Goal: Task Accomplishment & Management: Manage account settings

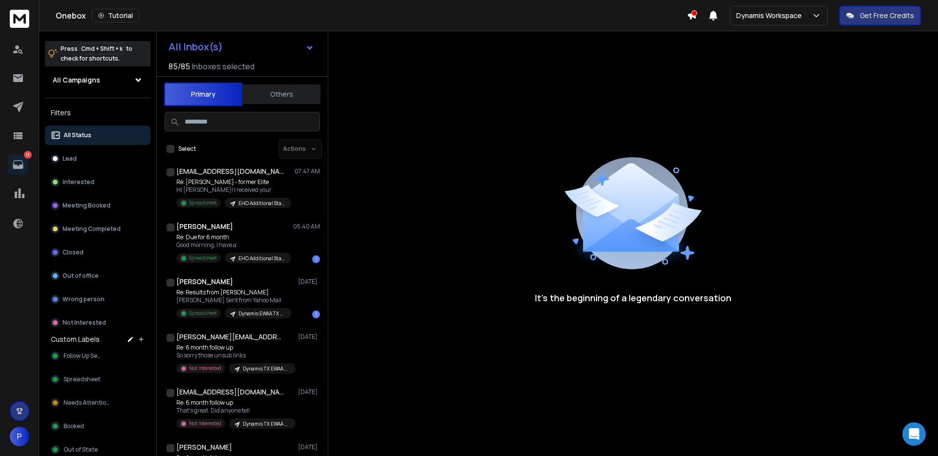
scroll to position [343, 0]
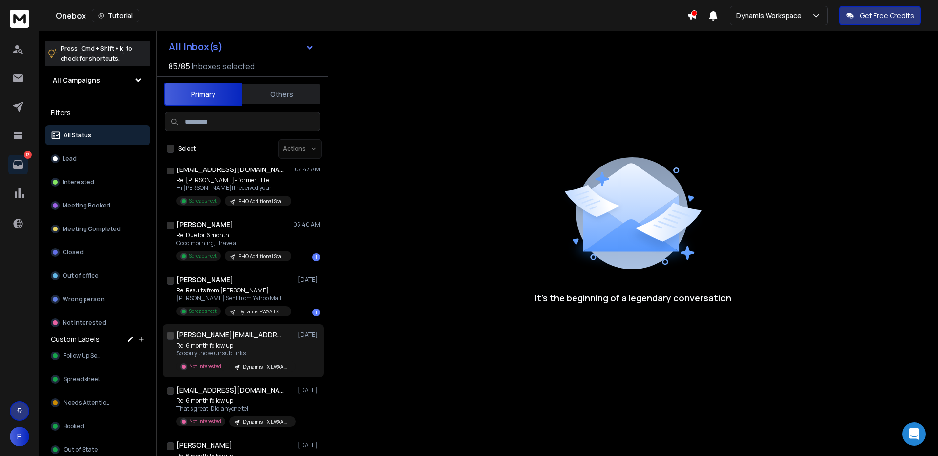
click at [246, 352] on p "So sorry those unsub links" at bounding box center [234, 354] width 117 height 8
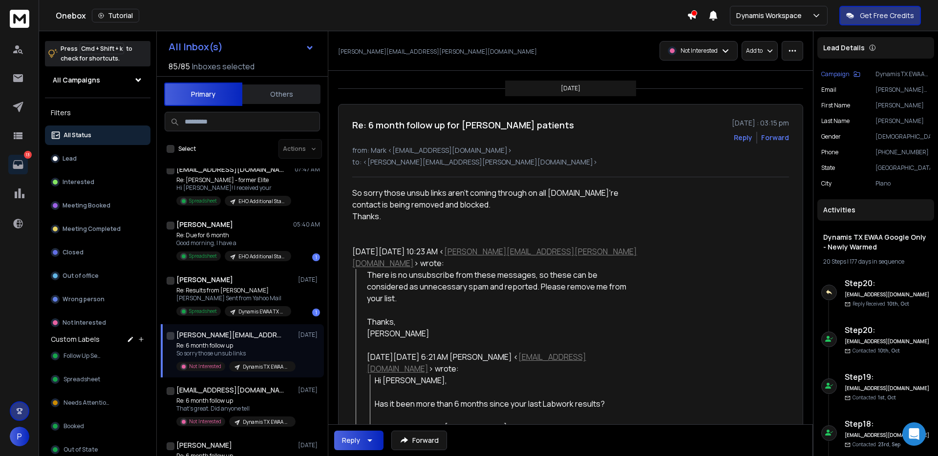
click at [532, 208] on div "So sorry those unsub links aren't coming through on all [DOMAIN_NAME]'re contac…" at bounding box center [494, 198] width 285 height 23
click at [169, 339] on button "button" at bounding box center [171, 336] width 8 height 8
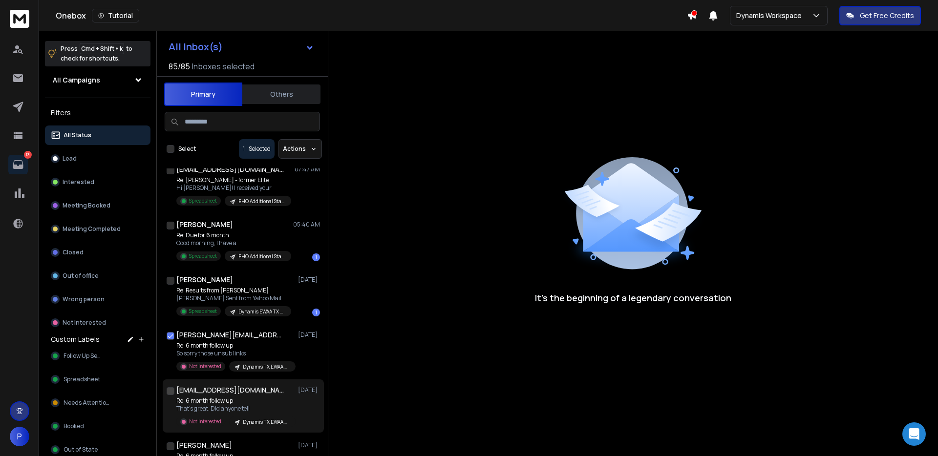
click at [170, 388] on button "button" at bounding box center [171, 391] width 8 height 8
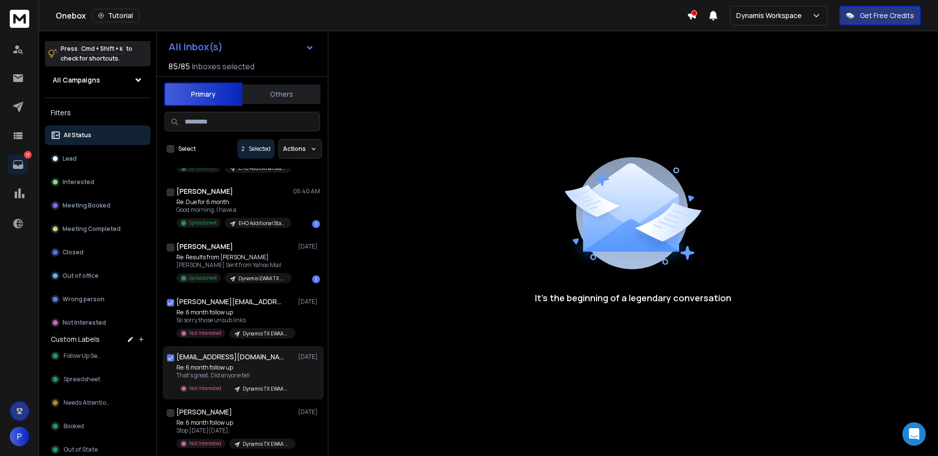
scroll to position [410, 0]
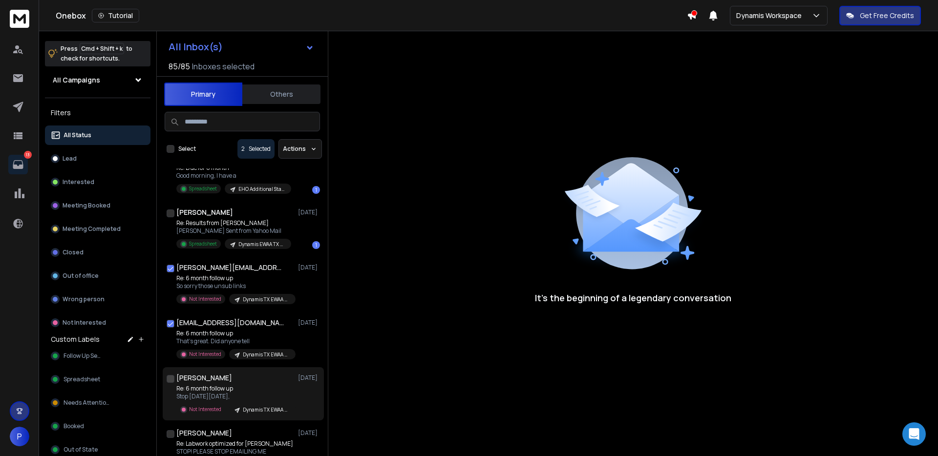
click at [169, 378] on button "button" at bounding box center [171, 379] width 8 height 8
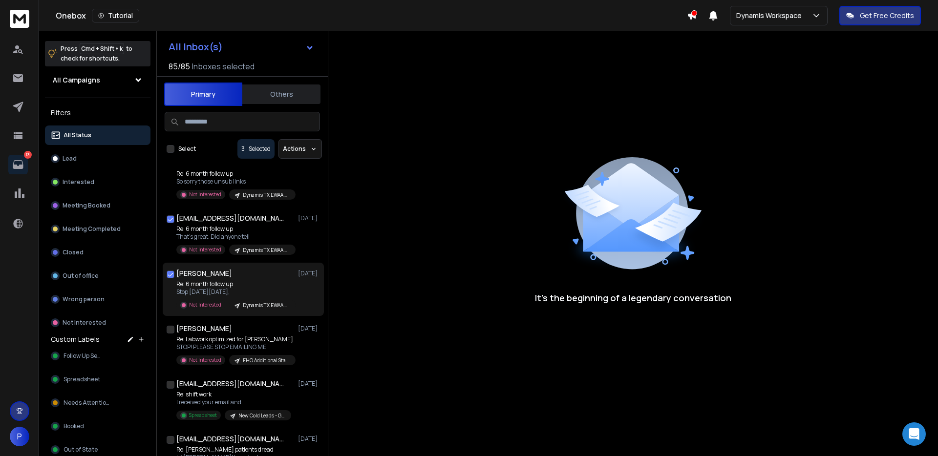
scroll to position [517, 0]
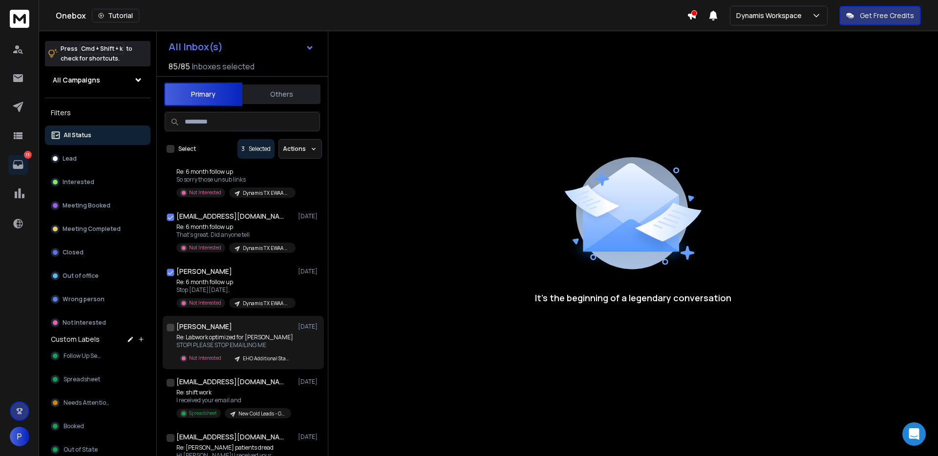
click at [170, 329] on button "button" at bounding box center [171, 328] width 8 height 8
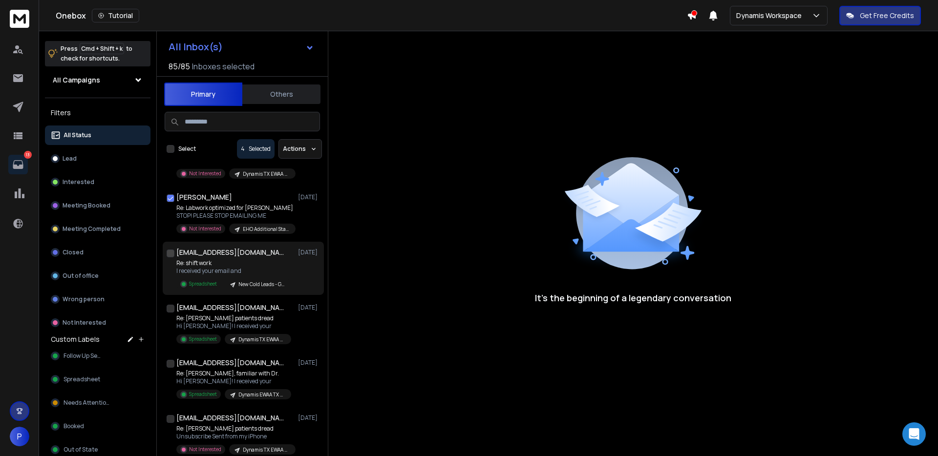
scroll to position [800, 0]
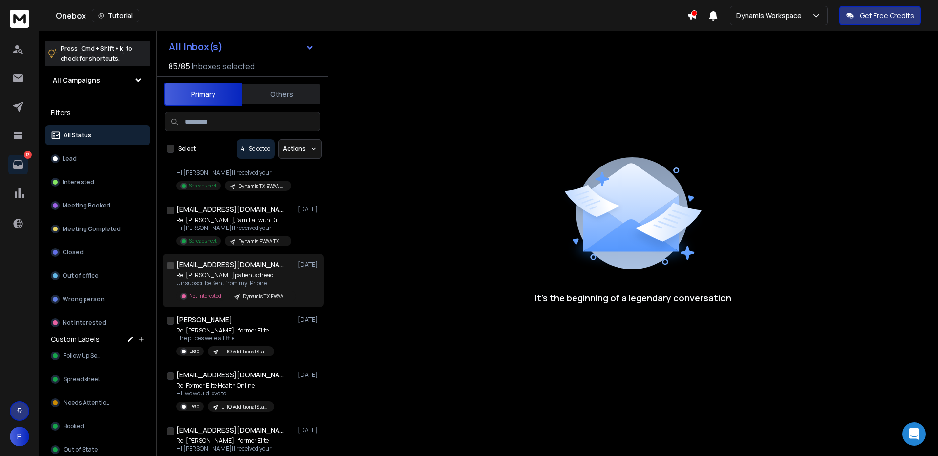
click at [170, 268] on button "button" at bounding box center [171, 266] width 8 height 8
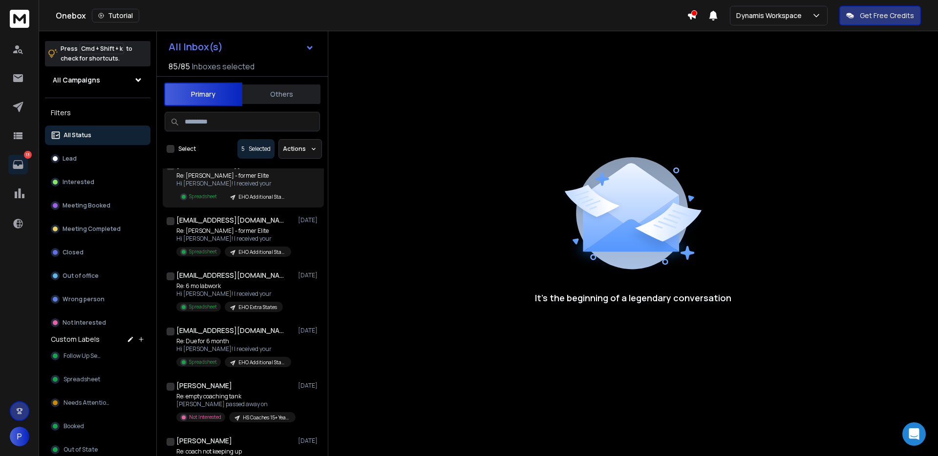
scroll to position [1094, 0]
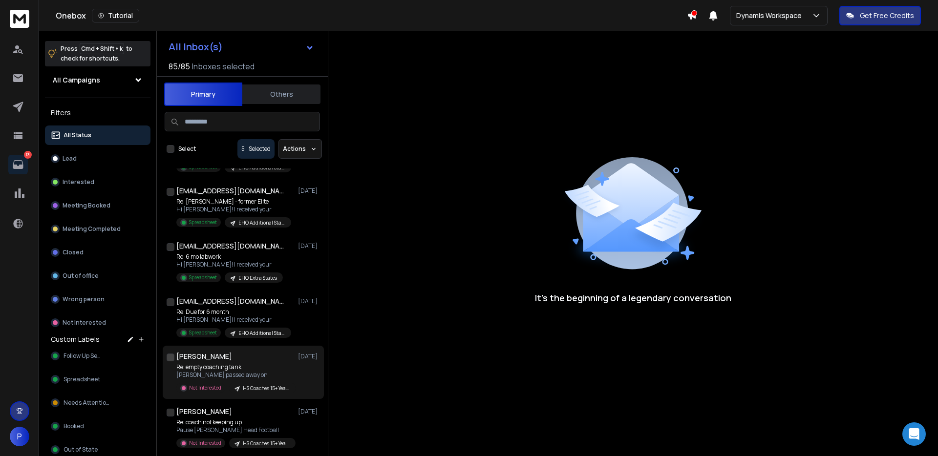
click at [169, 358] on button "button" at bounding box center [171, 358] width 8 height 8
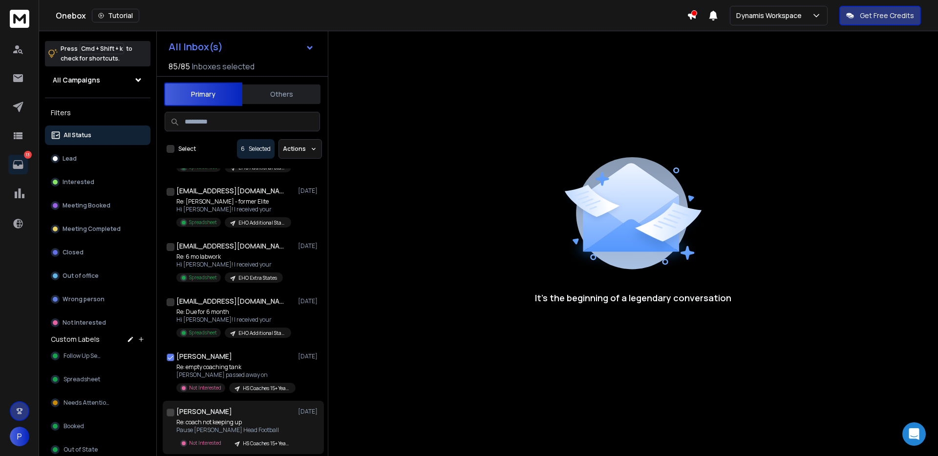
click at [172, 413] on button "button" at bounding box center [171, 413] width 8 height 8
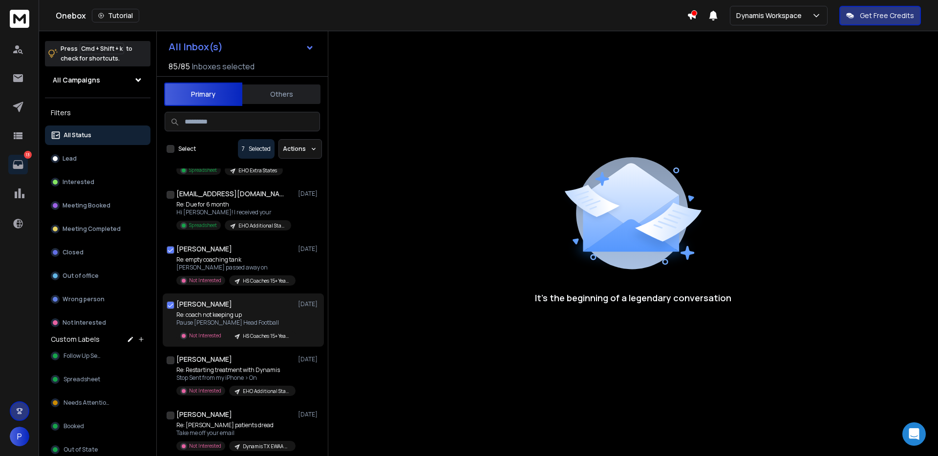
scroll to position [1217, 0]
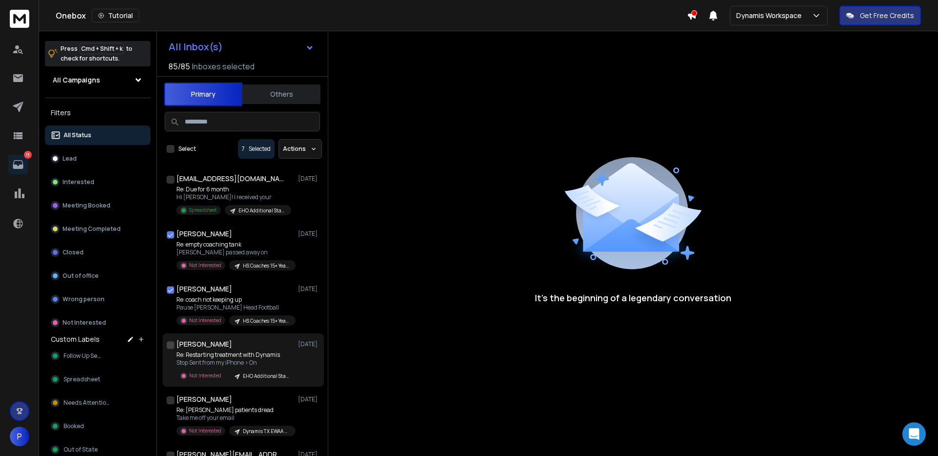
click at [170, 343] on button "button" at bounding box center [171, 345] width 8 height 8
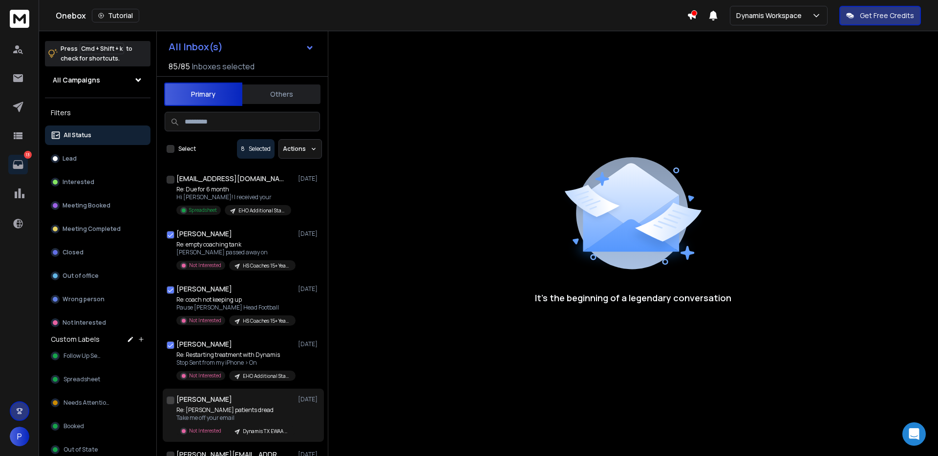
click at [168, 398] on button "button" at bounding box center [171, 401] width 8 height 8
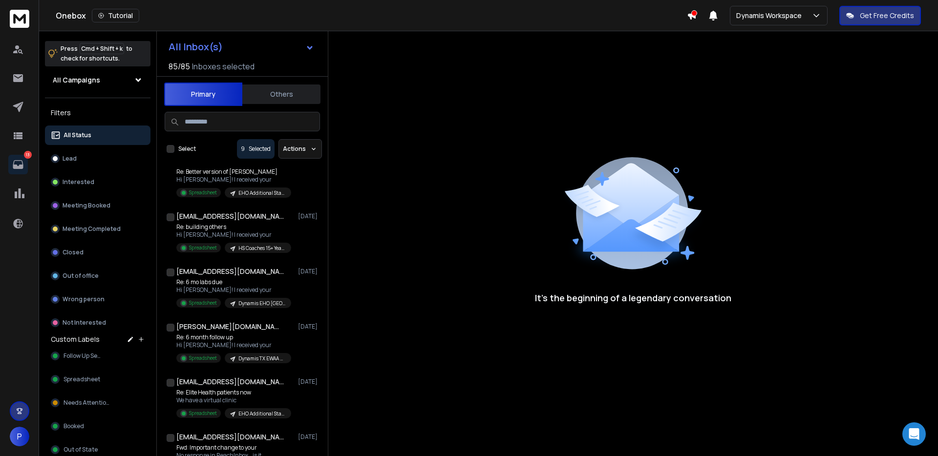
scroll to position [1757, 0]
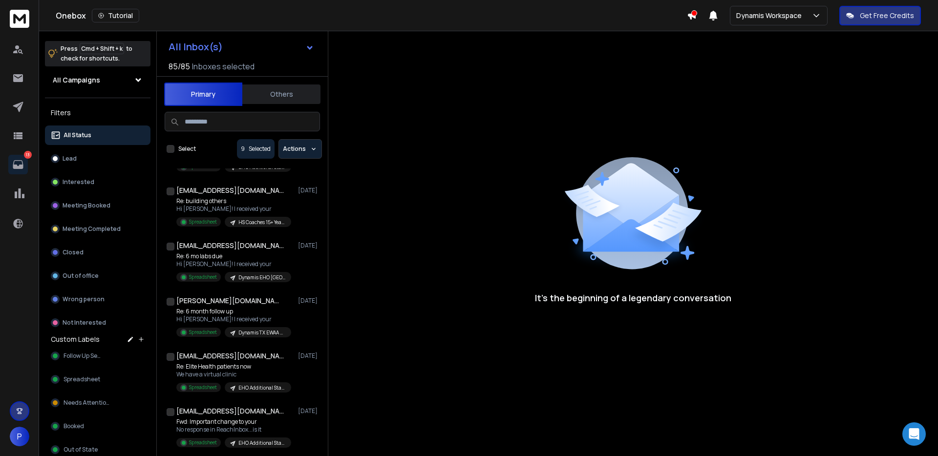
click at [303, 149] on p "Actions" at bounding box center [294, 149] width 23 height 8
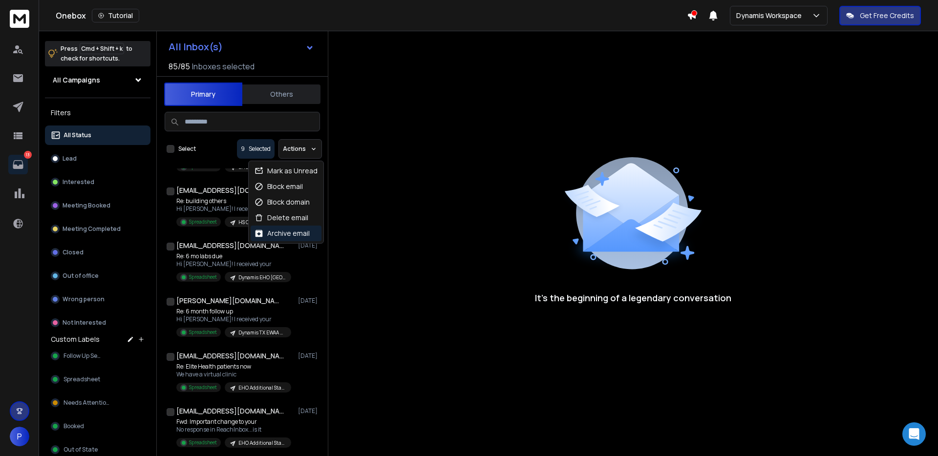
click at [288, 235] on div "Archive email" at bounding box center [281, 234] width 55 height 10
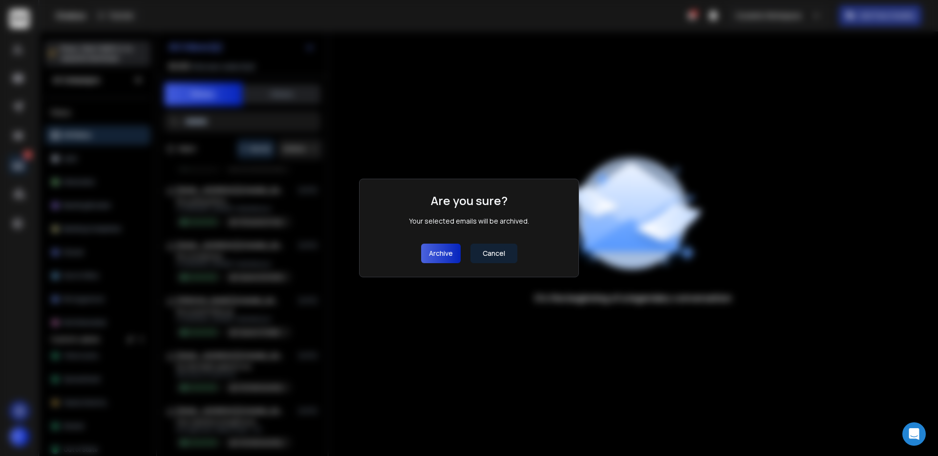
click at [445, 256] on p "archive" at bounding box center [441, 254] width 24 height 10
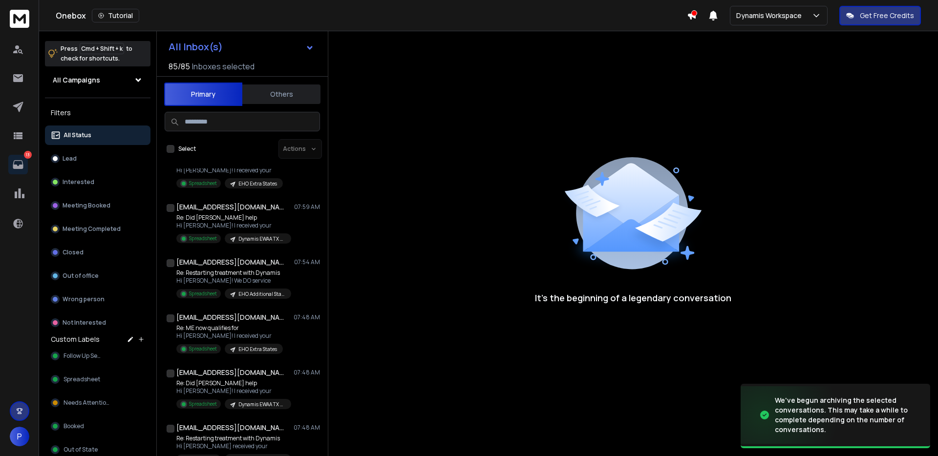
scroll to position [0, 0]
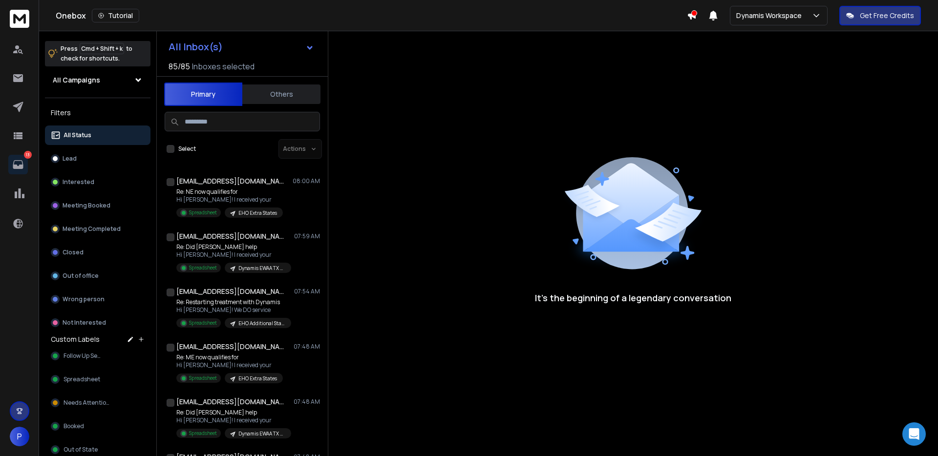
click at [452, 167] on div "It’s the beginning of a legendary conversation" at bounding box center [633, 225] width 610 height 388
click at [91, 319] on p "Not Interested" at bounding box center [84, 323] width 43 height 8
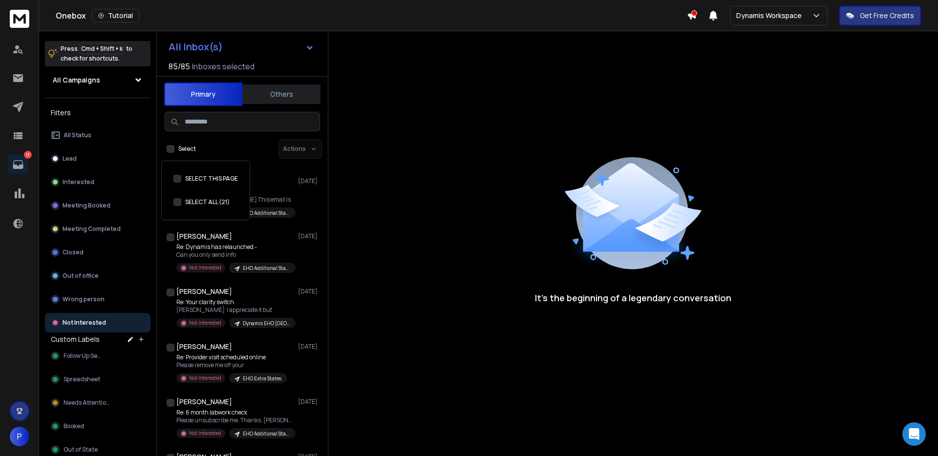
click at [174, 202] on button "SELECT THIS PAGE" at bounding box center [177, 202] width 8 height 8
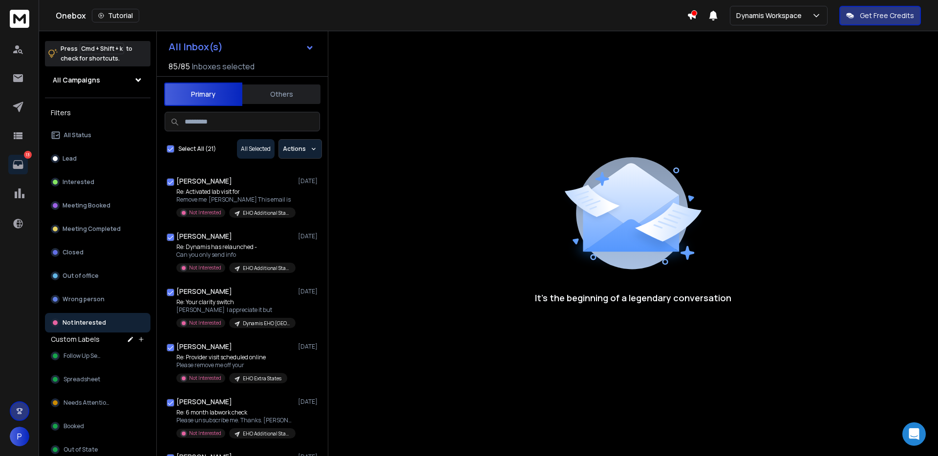
click at [295, 146] on p "Actions" at bounding box center [294, 149] width 23 height 8
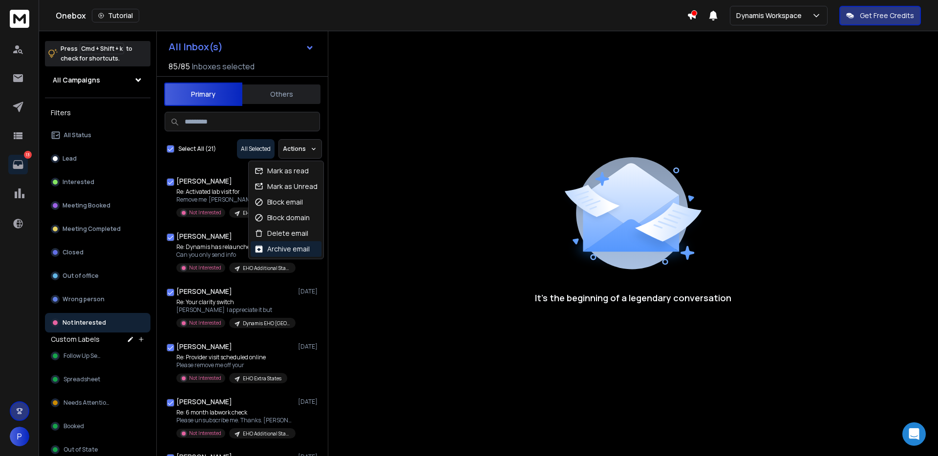
click at [297, 247] on div "Archive email" at bounding box center [281, 249] width 55 height 10
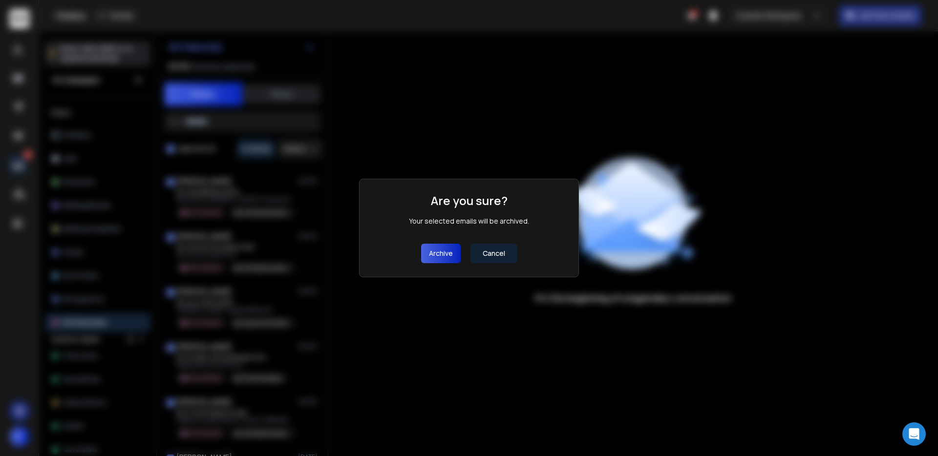
click at [446, 250] on p "archive" at bounding box center [441, 254] width 24 height 10
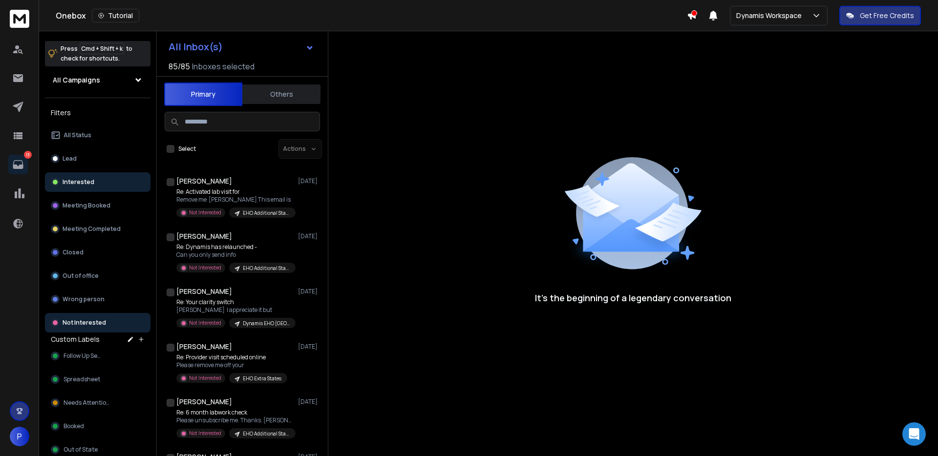
click at [82, 183] on p "Interested" at bounding box center [79, 182] width 32 height 8
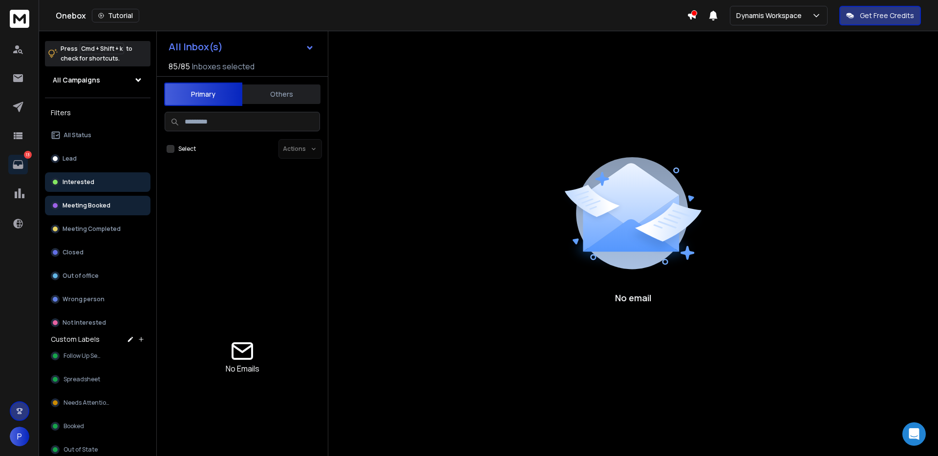
click at [83, 200] on button "Meeting Booked" at bounding box center [98, 206] width 106 height 20
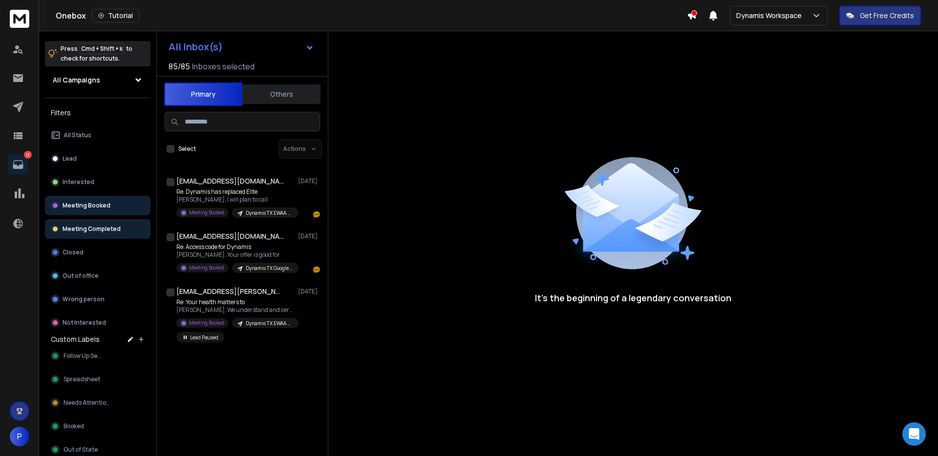
click at [84, 225] on p "Meeting Completed" at bounding box center [92, 229] width 58 height 8
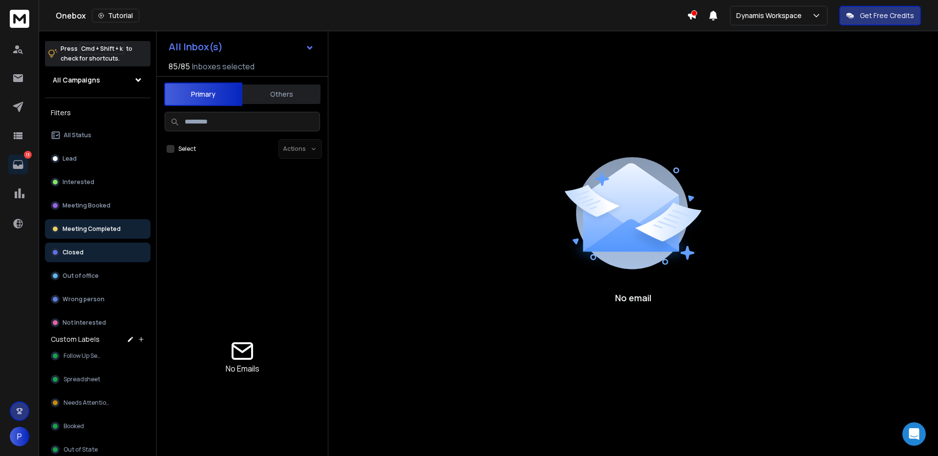
click at [74, 254] on p "Closed" at bounding box center [73, 253] width 21 height 8
click at [71, 280] on div "Out of office" at bounding box center [75, 276] width 48 height 9
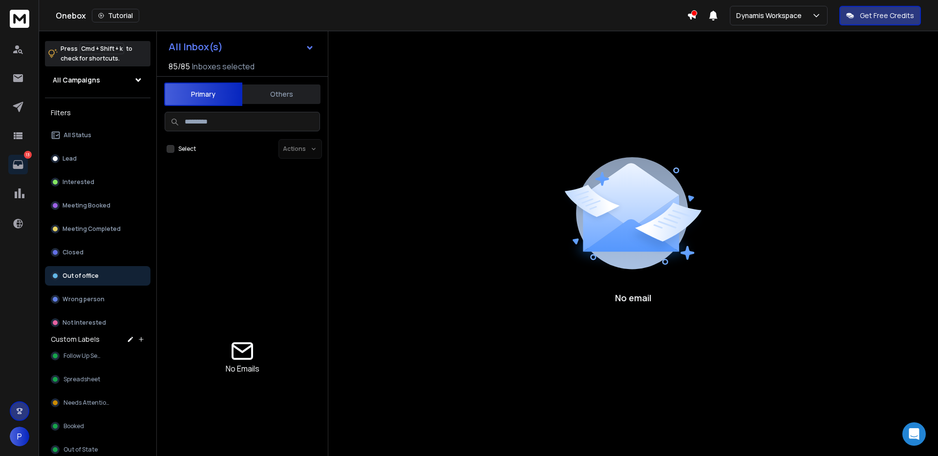
click at [64, 305] on button "Wrong person" at bounding box center [98, 300] width 106 height 20
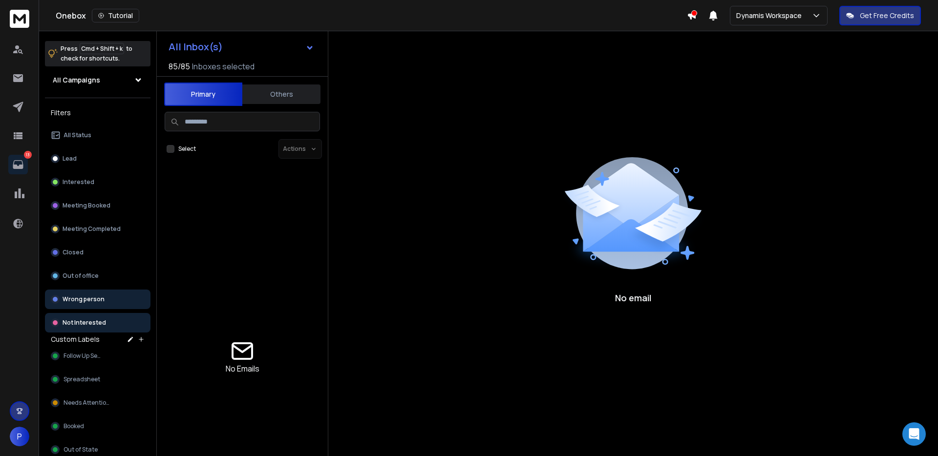
click at [63, 329] on button "Not Interested" at bounding box center [98, 323] width 106 height 20
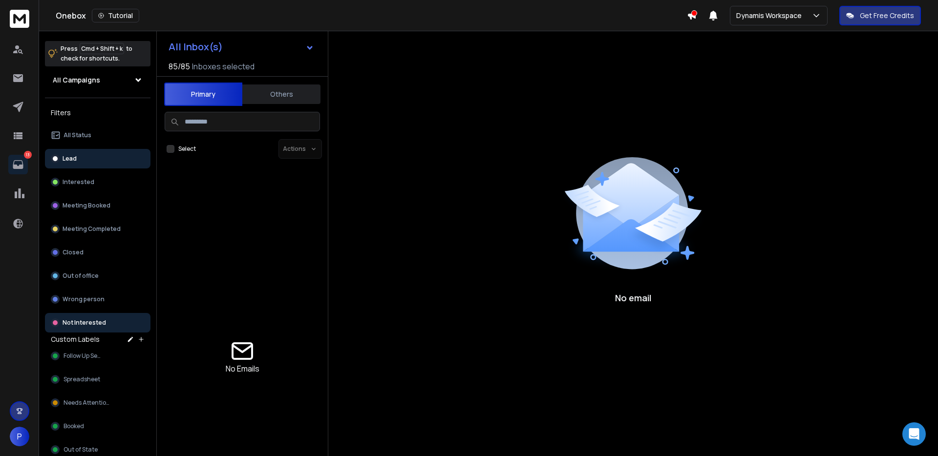
click at [73, 153] on button "Lead" at bounding box center [98, 159] width 106 height 20
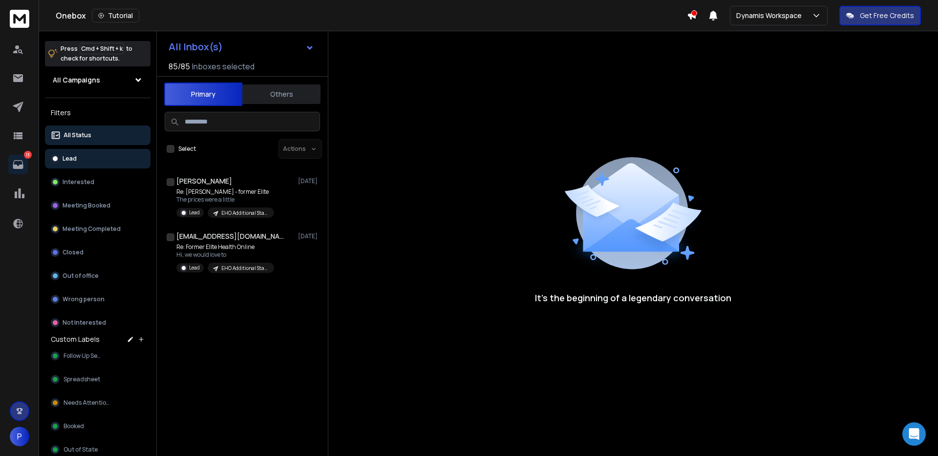
click at [66, 135] on p "All Status" at bounding box center [78, 135] width 28 height 8
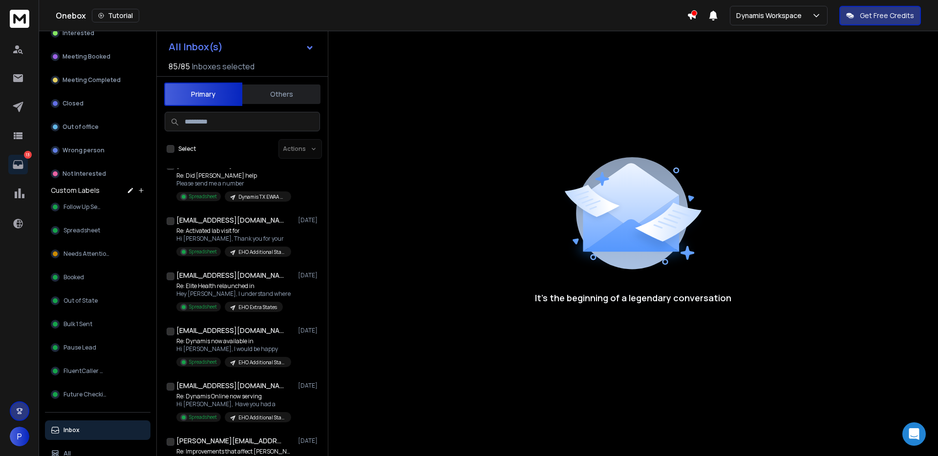
scroll to position [1651, 0]
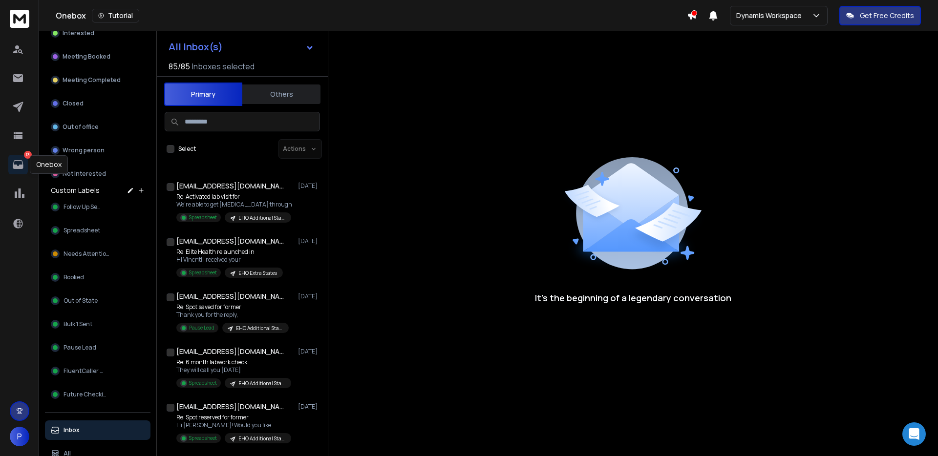
click at [17, 168] on icon at bounding box center [18, 164] width 10 height 9
click at [18, 274] on div "13 P" at bounding box center [19, 228] width 39 height 456
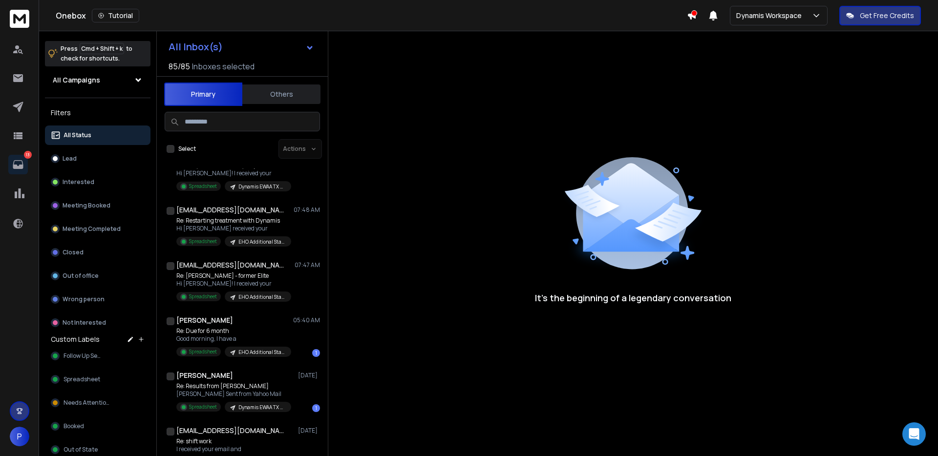
scroll to position [433, 0]
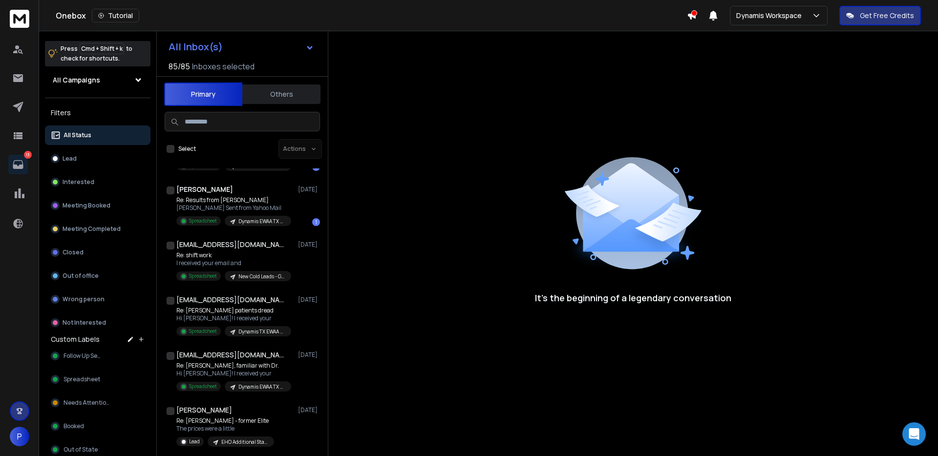
click at [296, 149] on div "Actions" at bounding box center [299, 149] width 43 height 20
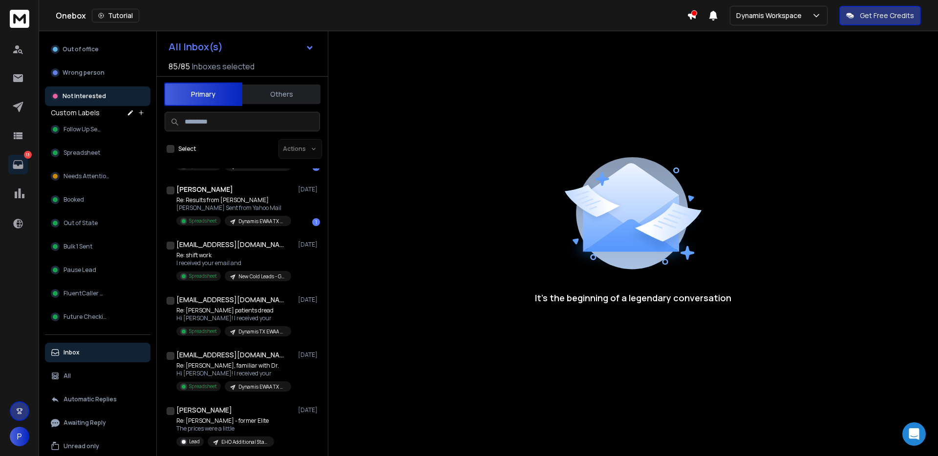
scroll to position [312, 0]
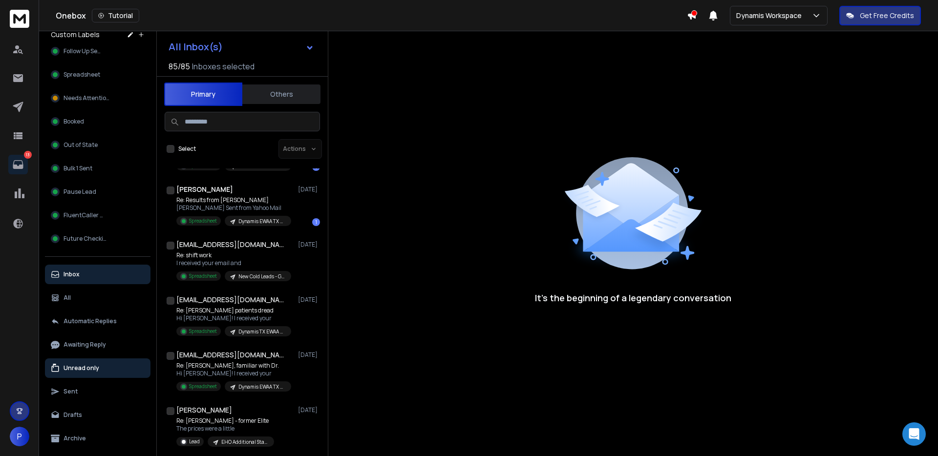
click at [80, 359] on button "Unread only" at bounding box center [98, 369] width 106 height 20
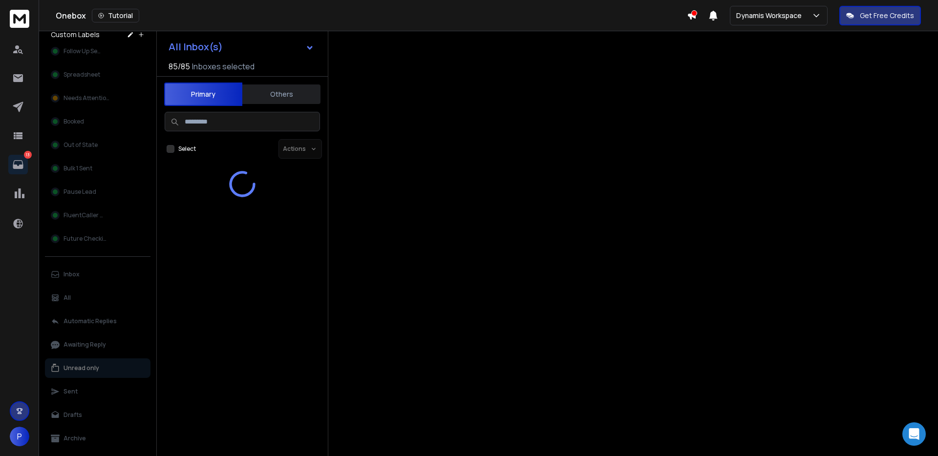
scroll to position [0, 0]
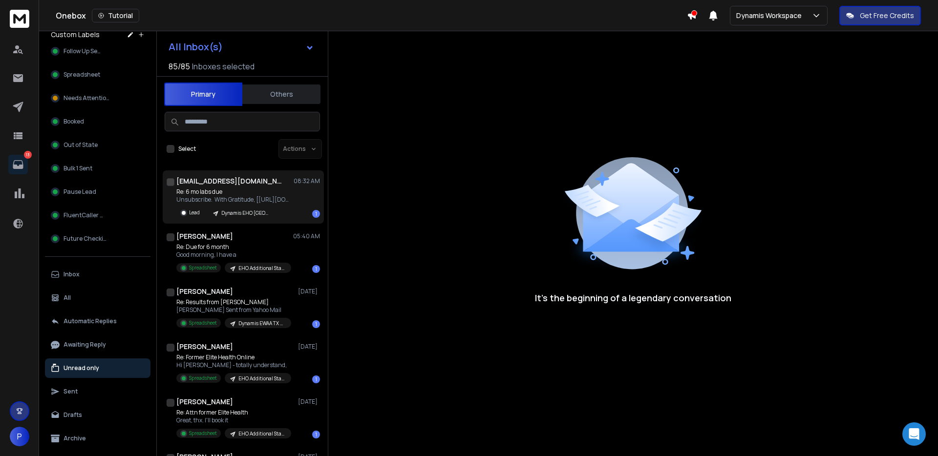
click at [278, 199] on p "Unsubscribe. With Gratitude, [[URL][DOMAIN_NAME]] [PERSON_NAME] Founder & CEO, …" at bounding box center [234, 200] width 117 height 8
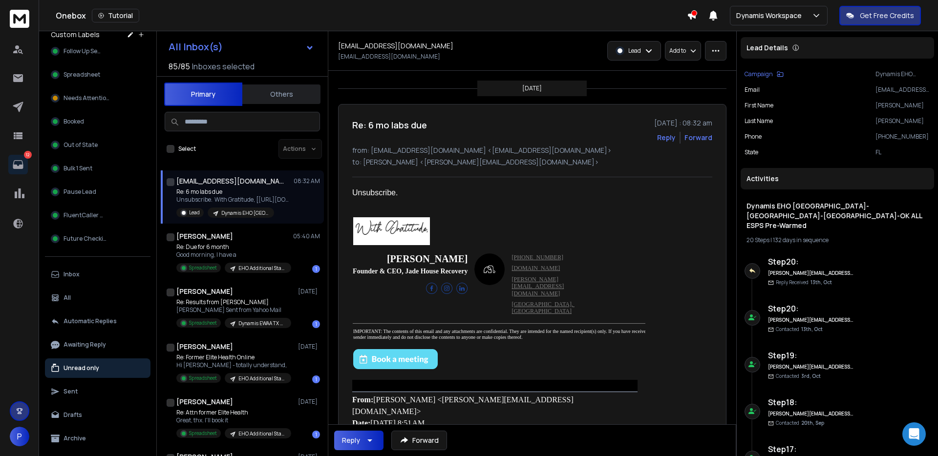
click at [641, 47] on p "Lead" at bounding box center [634, 51] width 13 height 8
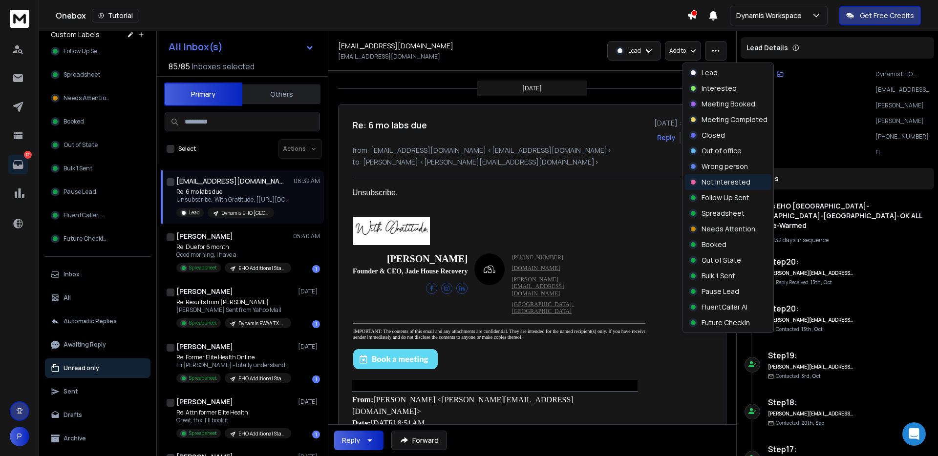
click at [704, 180] on p "Not Interested" at bounding box center [725, 182] width 49 height 10
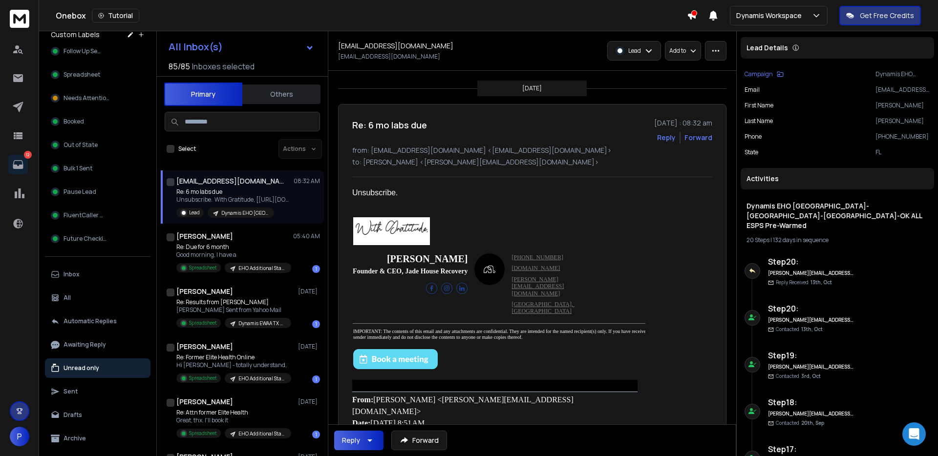
click at [736, 40] on div "[EMAIL_ADDRESS][DOMAIN_NAME] [EMAIL_ADDRESS][DOMAIN_NAME] [EMAIL_ADDRESS][DOMAI…" at bounding box center [532, 51] width 408 height 40
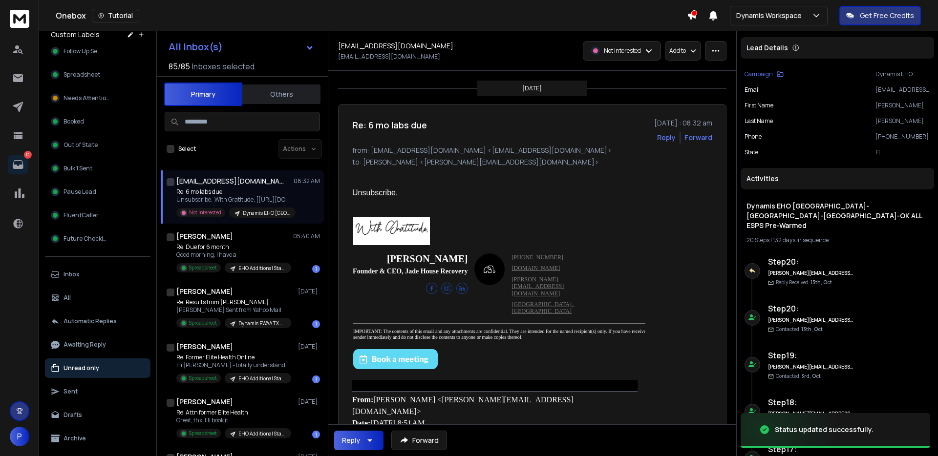
click at [726, 57] on button "button" at bounding box center [715, 51] width 21 height 20
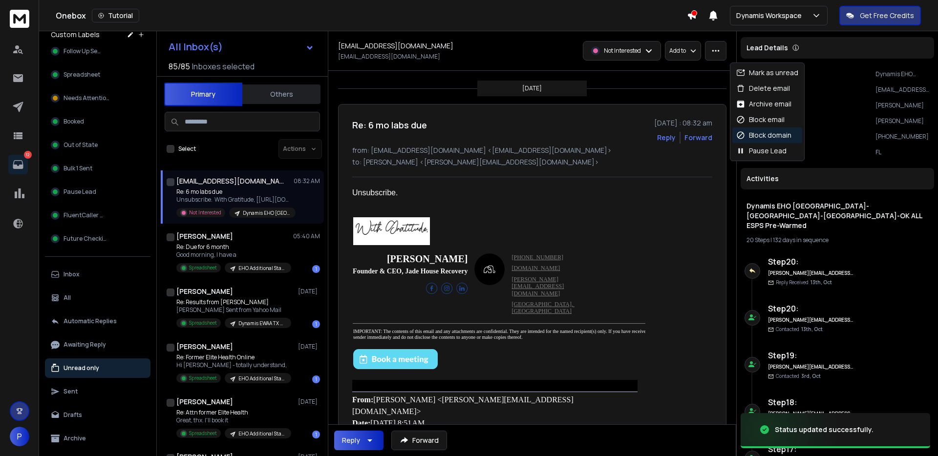
click at [770, 135] on div "Block domain" at bounding box center [763, 135] width 55 height 10
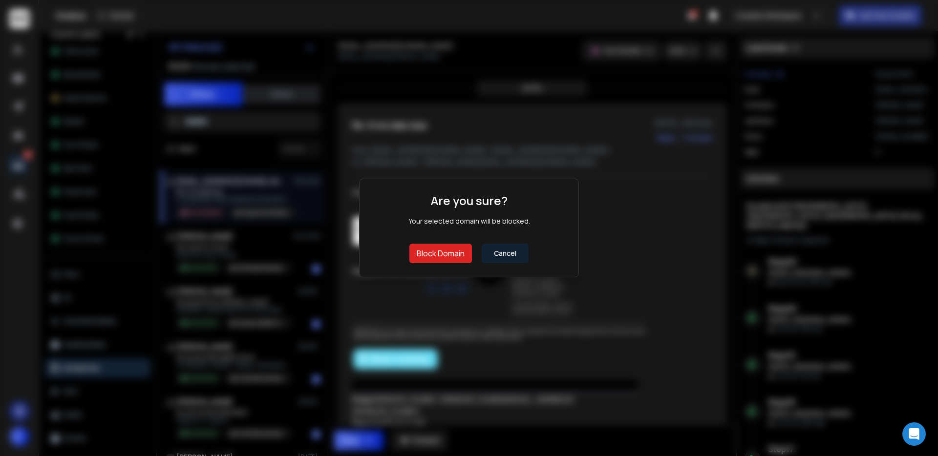
click at [441, 242] on div "Are you sure? Your selected domain will be blocked. Block Domain Cancel" at bounding box center [468, 228] width 191 height 70
click at [439, 253] on button "Block Domain" at bounding box center [440, 254] width 63 height 20
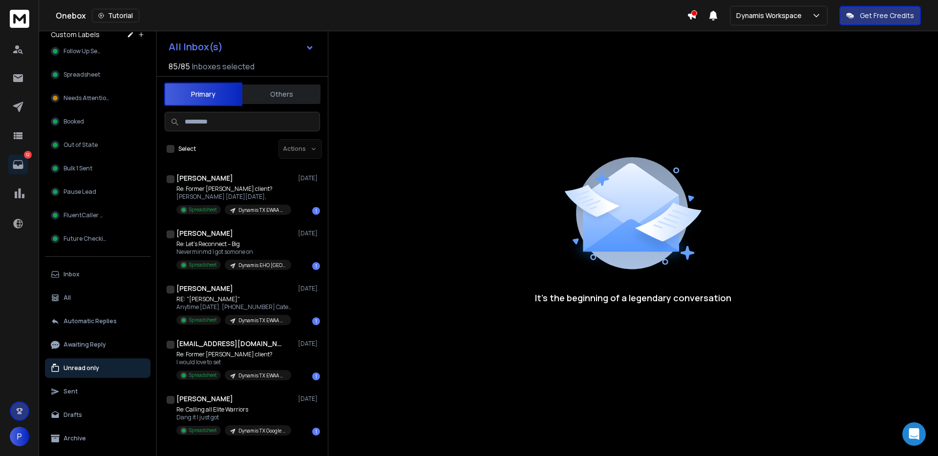
scroll to position [500, 0]
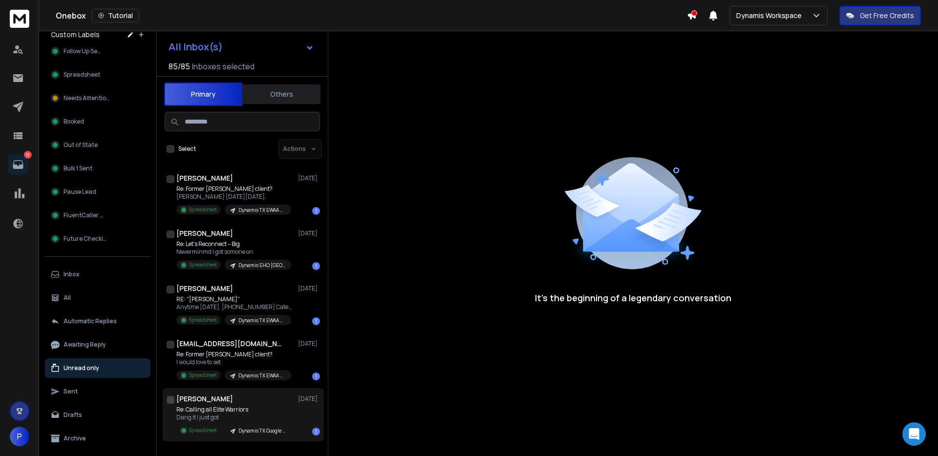
click at [170, 401] on button "button" at bounding box center [171, 400] width 8 height 8
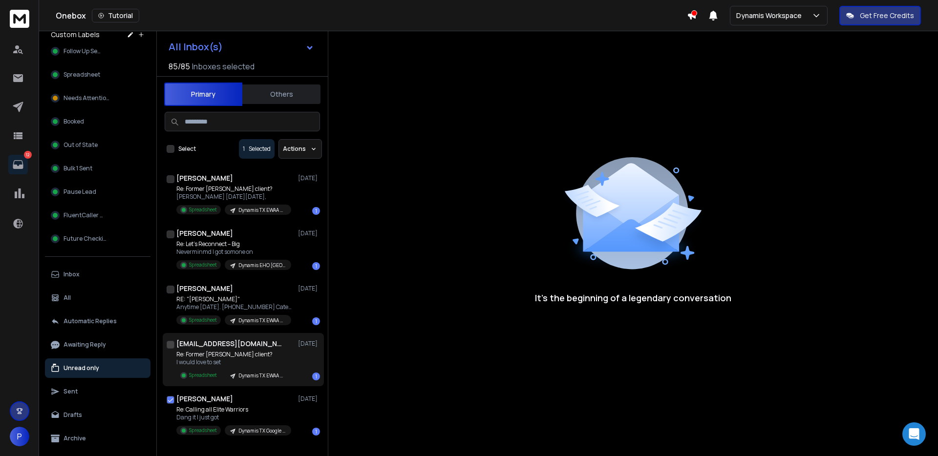
click at [170, 343] on button "button" at bounding box center [171, 345] width 8 height 8
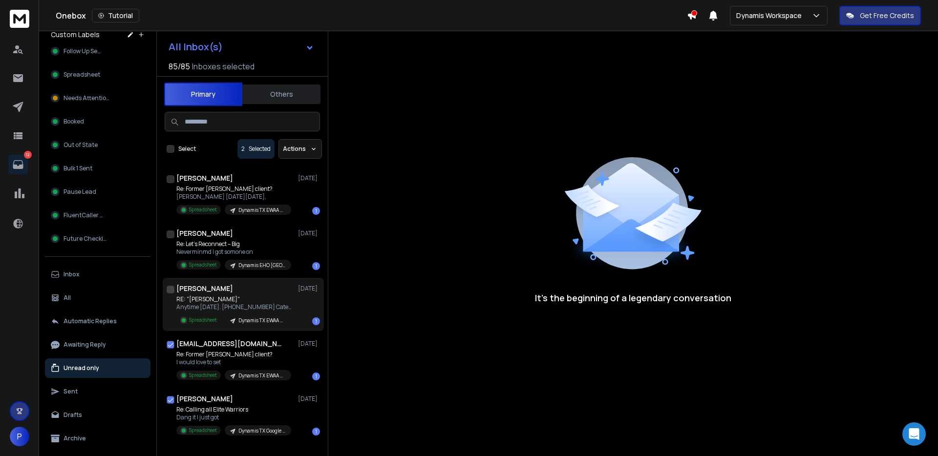
click at [170, 286] on button "button" at bounding box center [171, 290] width 8 height 8
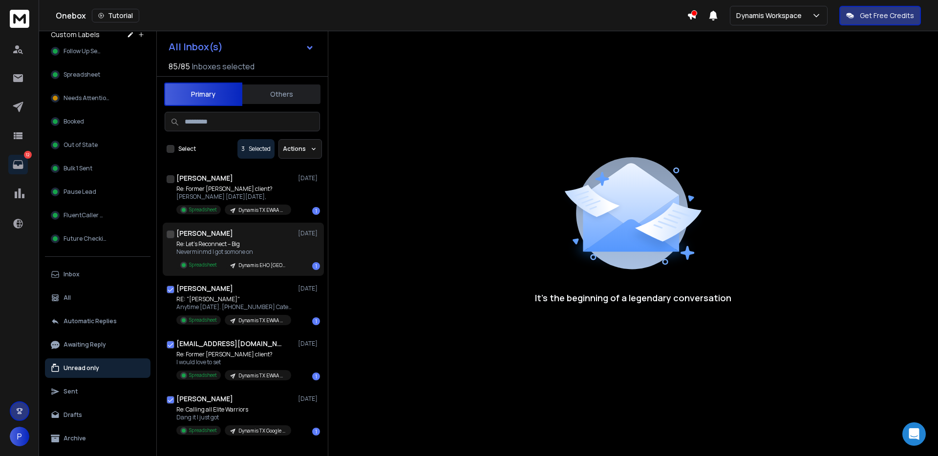
click at [170, 231] on button "button" at bounding box center [171, 235] width 8 height 8
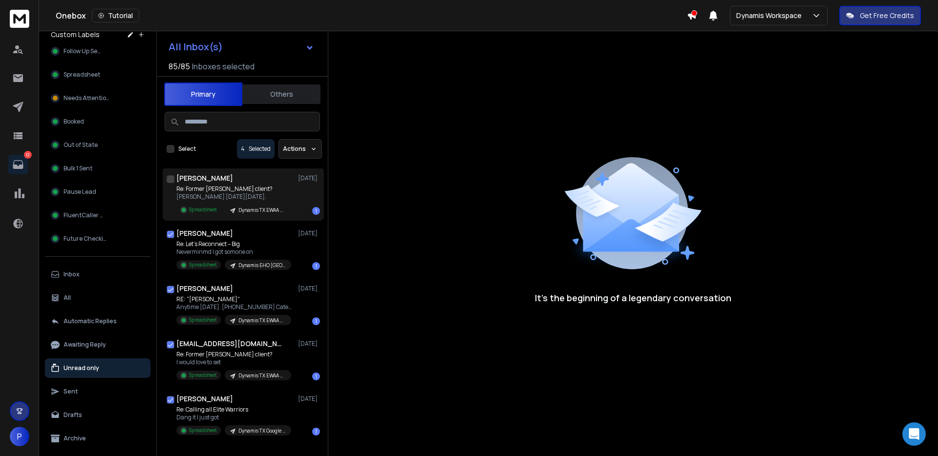
click at [169, 180] on button "button" at bounding box center [171, 179] width 8 height 8
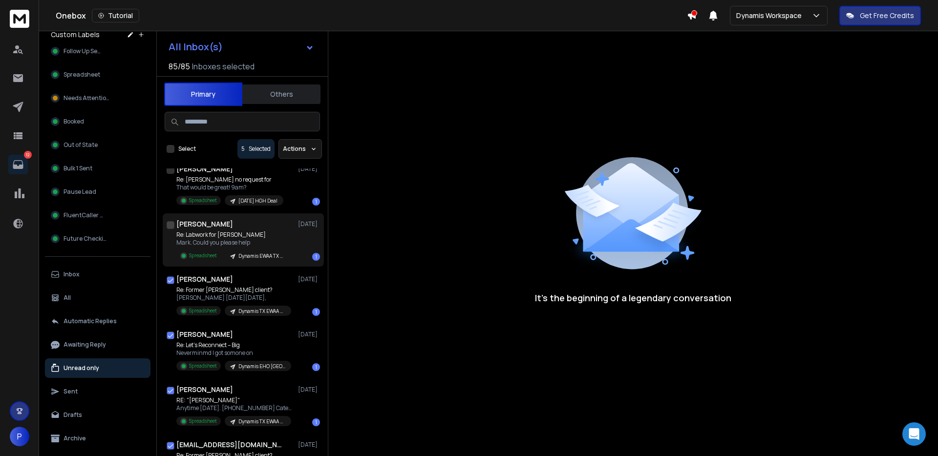
scroll to position [398, 0]
click at [170, 224] on button "button" at bounding box center [171, 226] width 8 height 8
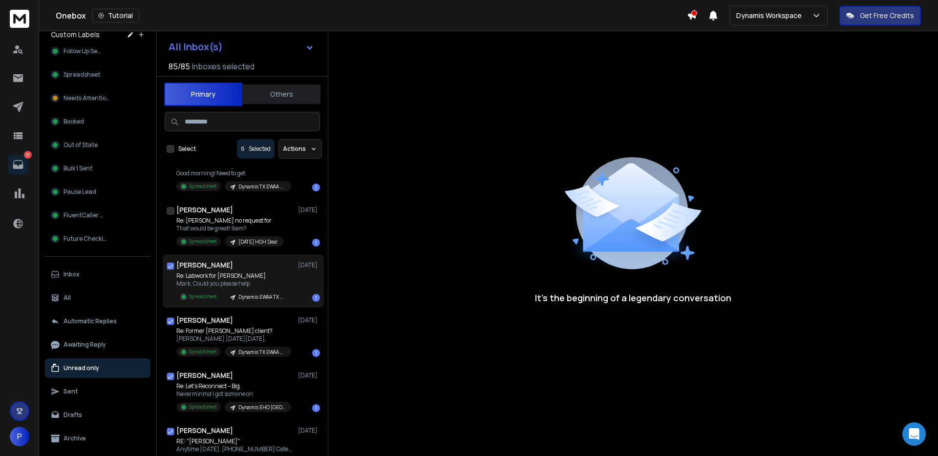
scroll to position [350, 0]
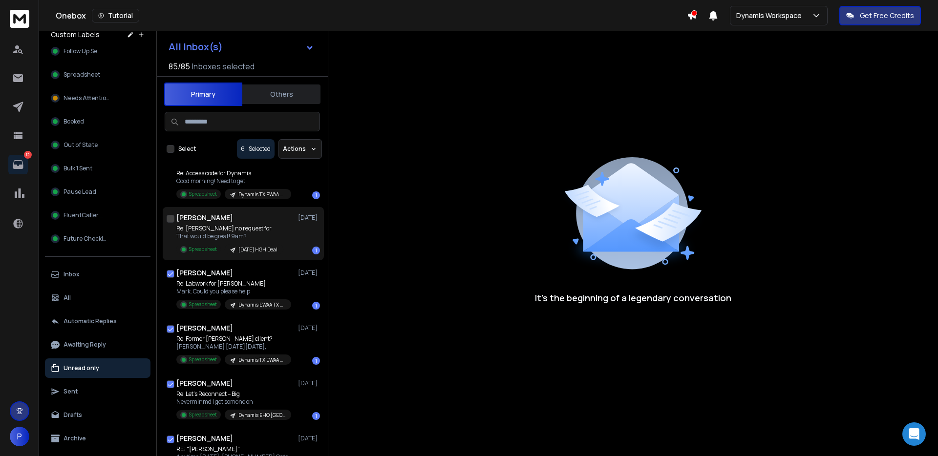
click at [168, 218] on button "button" at bounding box center [171, 219] width 8 height 8
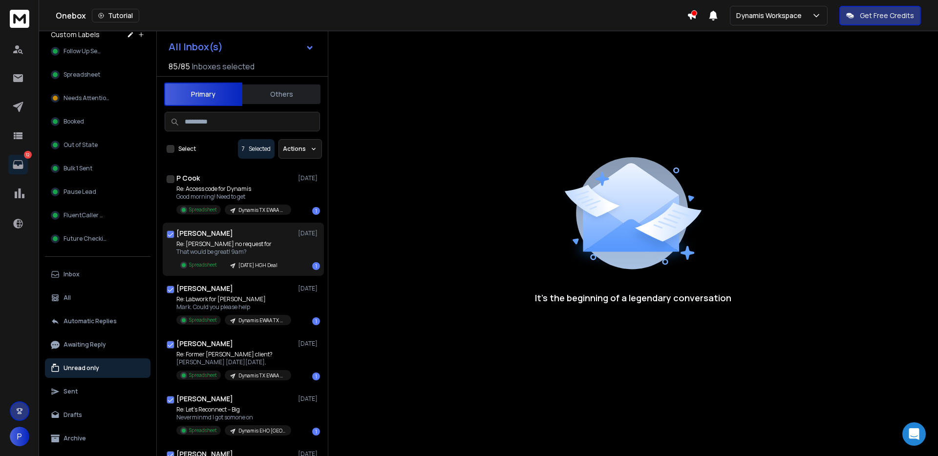
scroll to position [308, 0]
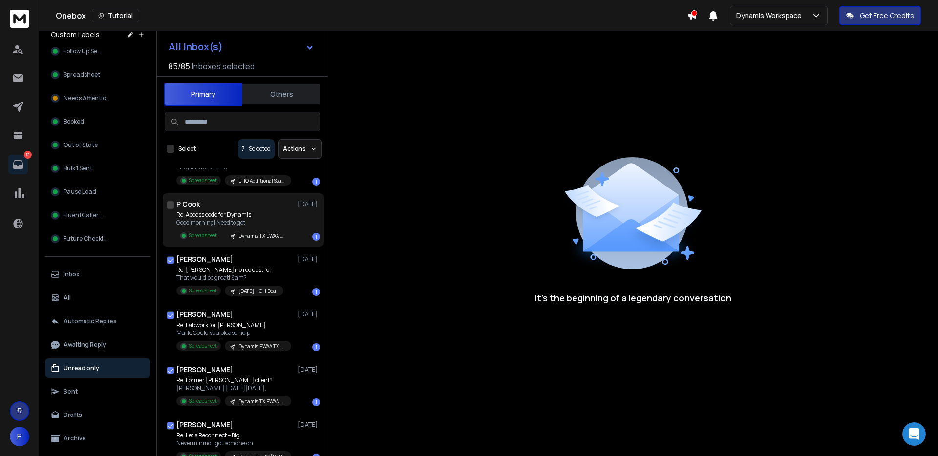
click at [170, 206] on button "button" at bounding box center [171, 205] width 8 height 8
click at [171, 204] on button "button" at bounding box center [171, 205] width 8 height 8
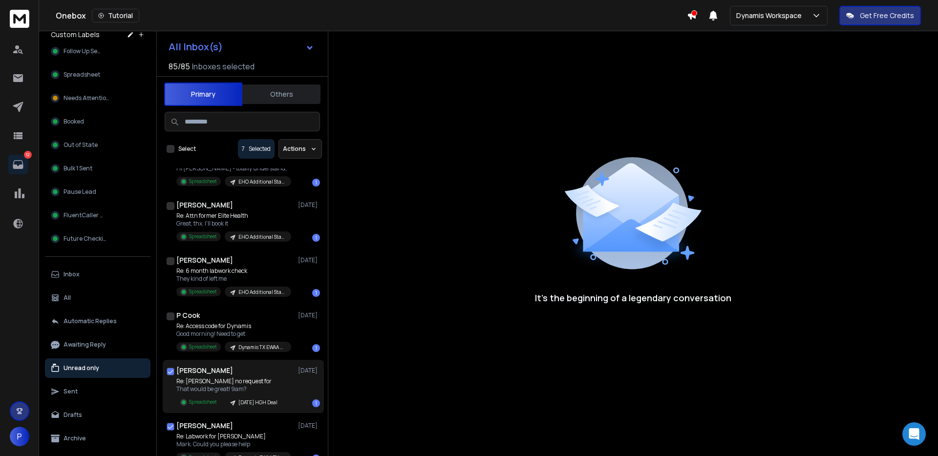
scroll to position [196, 0]
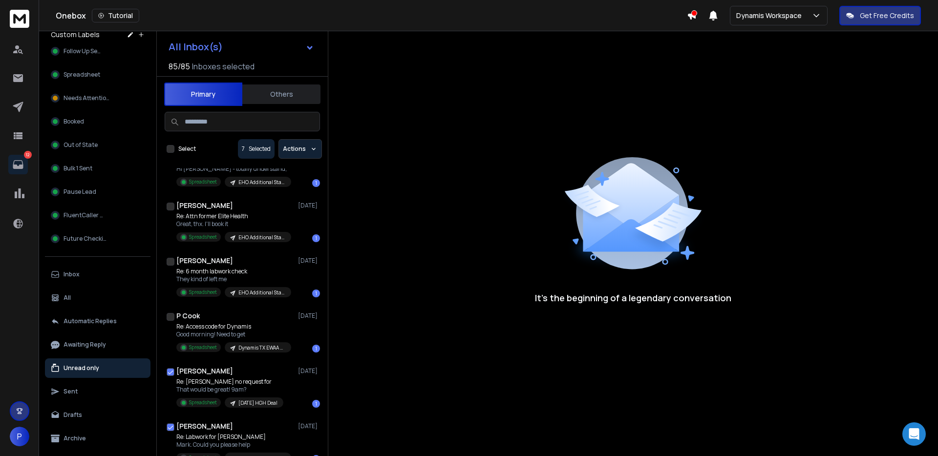
click at [318, 144] on button "Actions" at bounding box center [299, 149] width 43 height 20
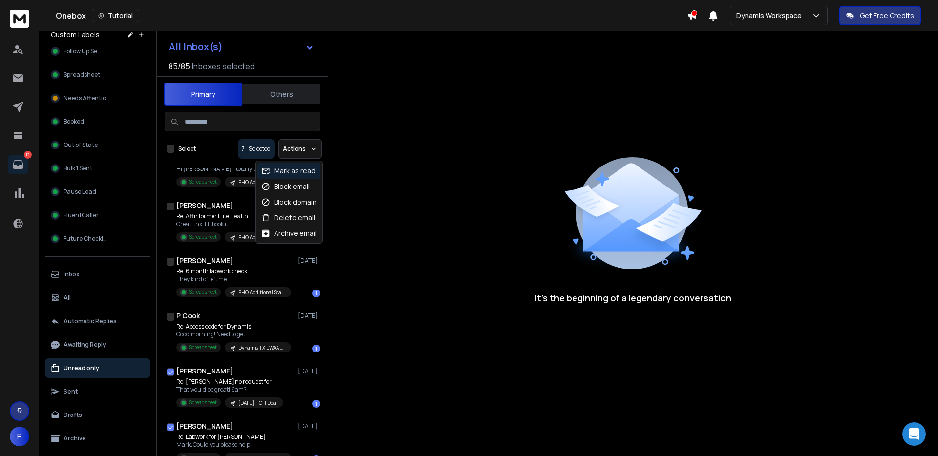
click at [301, 171] on div "Mark as read" at bounding box center [288, 171] width 54 height 10
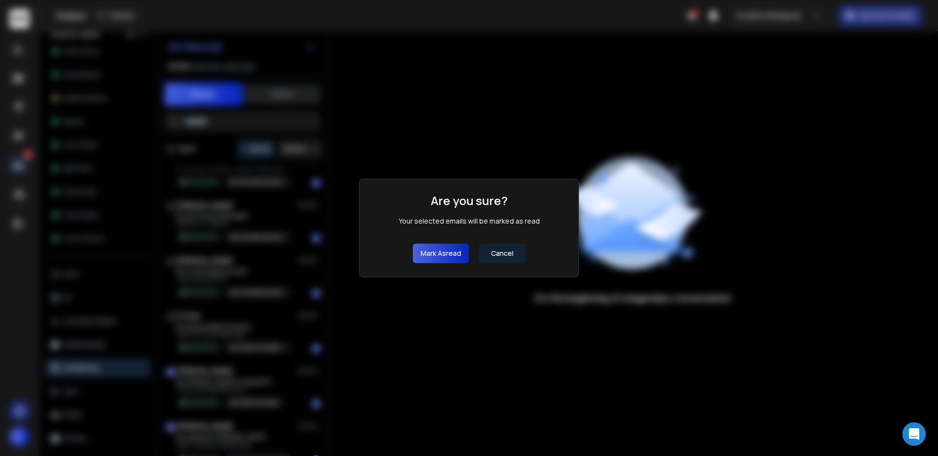
click at [445, 257] on p "Mark as read" at bounding box center [441, 254] width 41 height 10
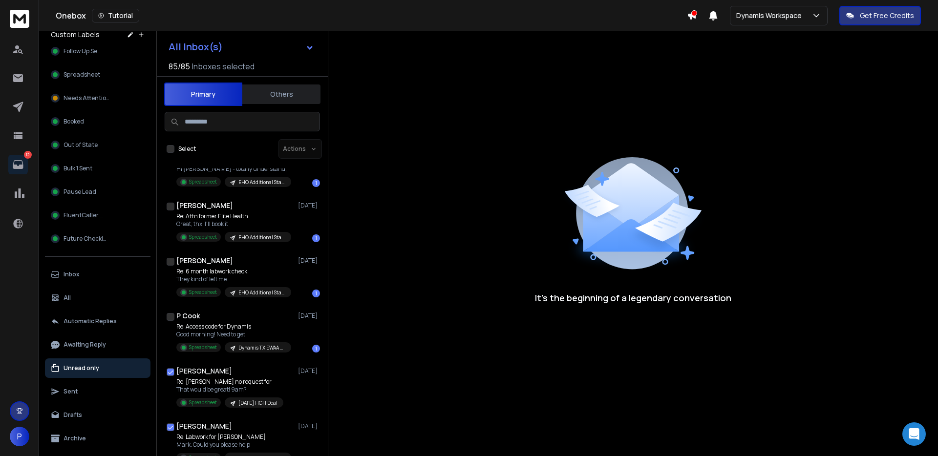
click at [84, 364] on p "Unread only" at bounding box center [82, 368] width 36 height 8
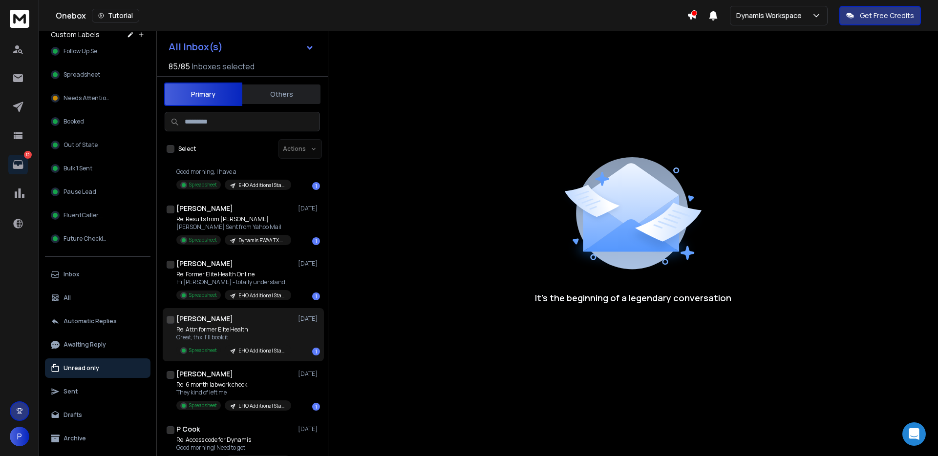
scroll to position [0, 0]
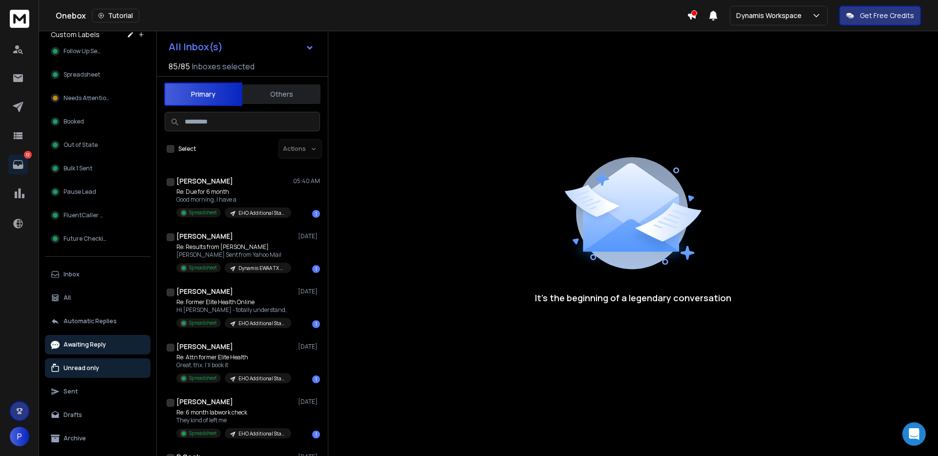
click at [85, 341] on p "Awaiting Reply" at bounding box center [85, 345] width 42 height 8
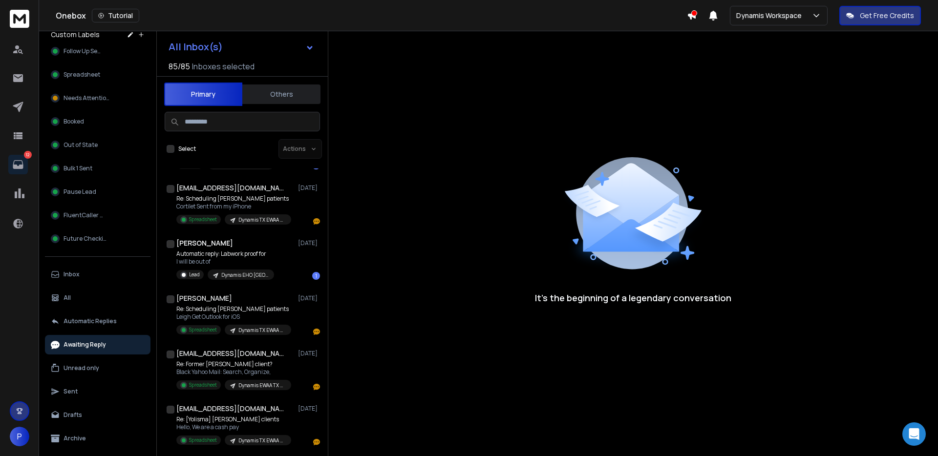
scroll to position [2497, 0]
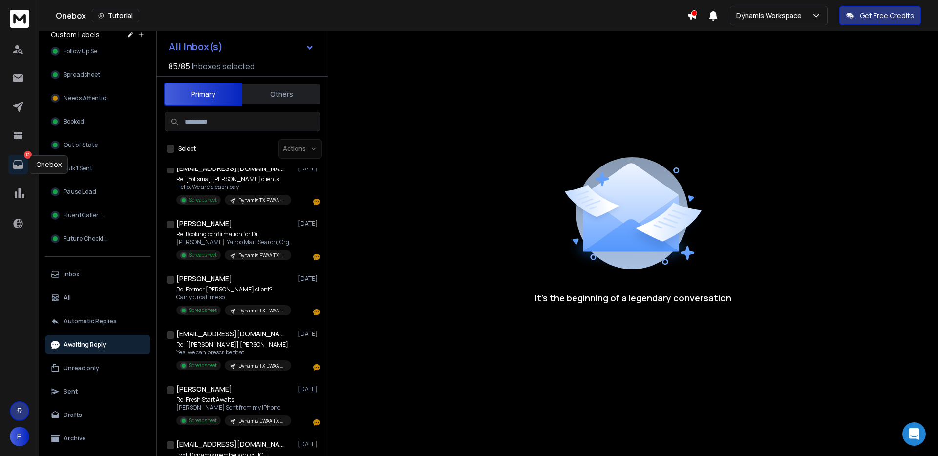
click at [19, 156] on link "12" at bounding box center [18, 165] width 20 height 20
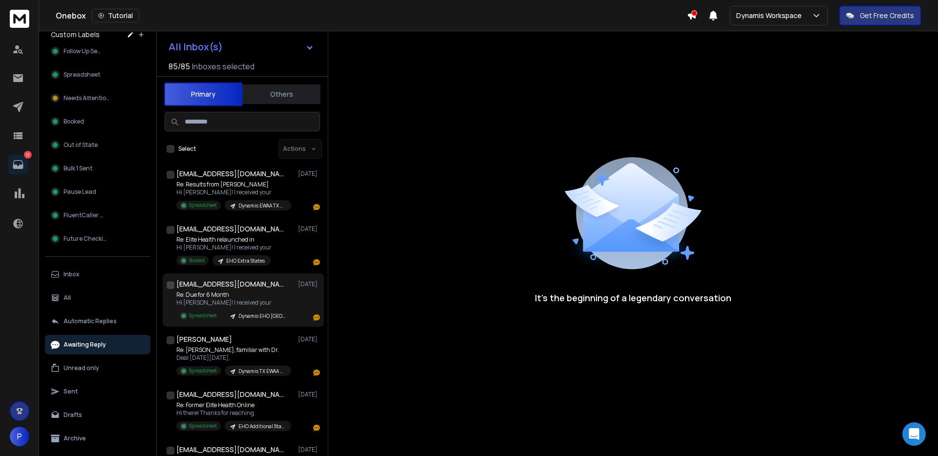
scroll to position [0, 0]
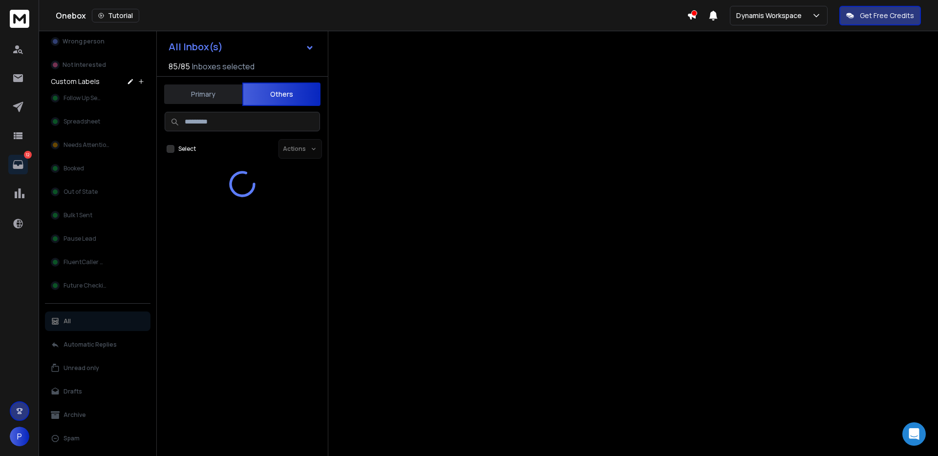
click at [289, 95] on button "Others" at bounding box center [281, 94] width 78 height 23
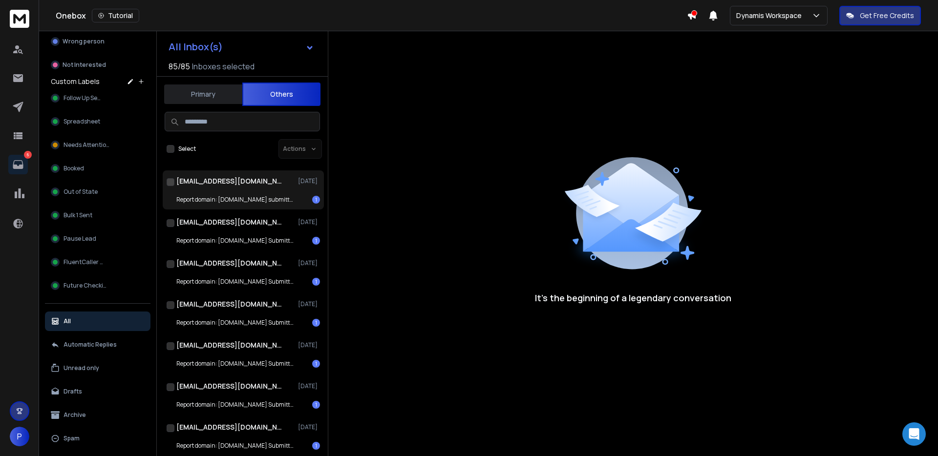
click at [170, 184] on button "button" at bounding box center [171, 182] width 8 height 8
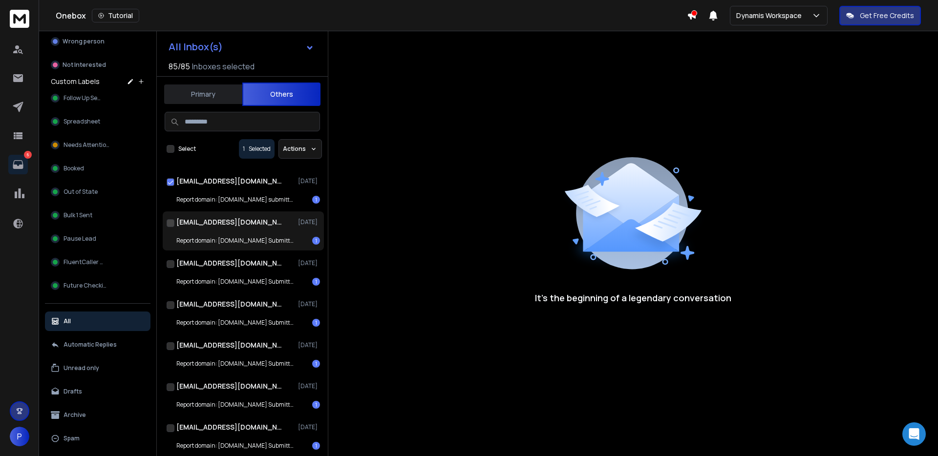
click at [170, 223] on button "button" at bounding box center [171, 223] width 8 height 8
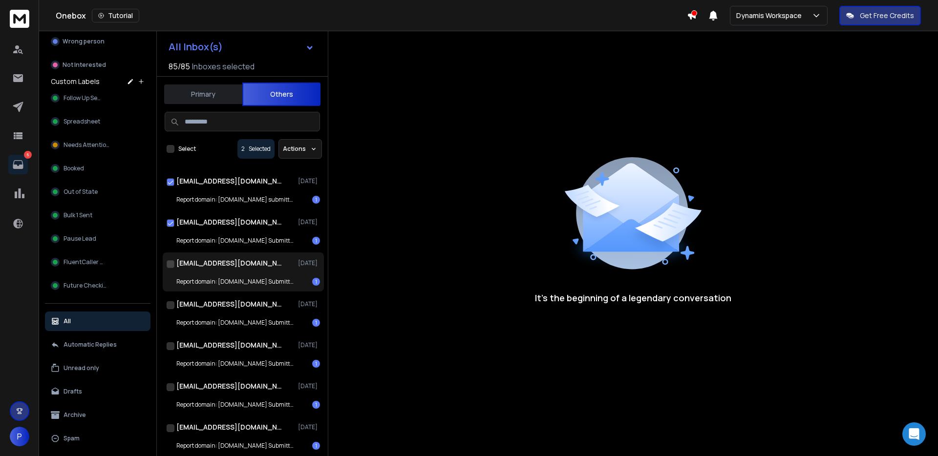
click at [169, 263] on button "button" at bounding box center [171, 264] width 8 height 8
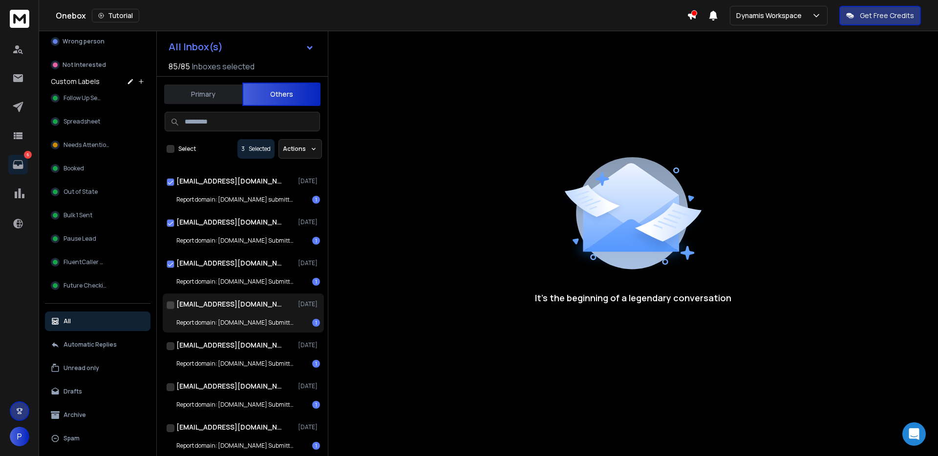
click at [171, 307] on button "button" at bounding box center [171, 305] width 8 height 8
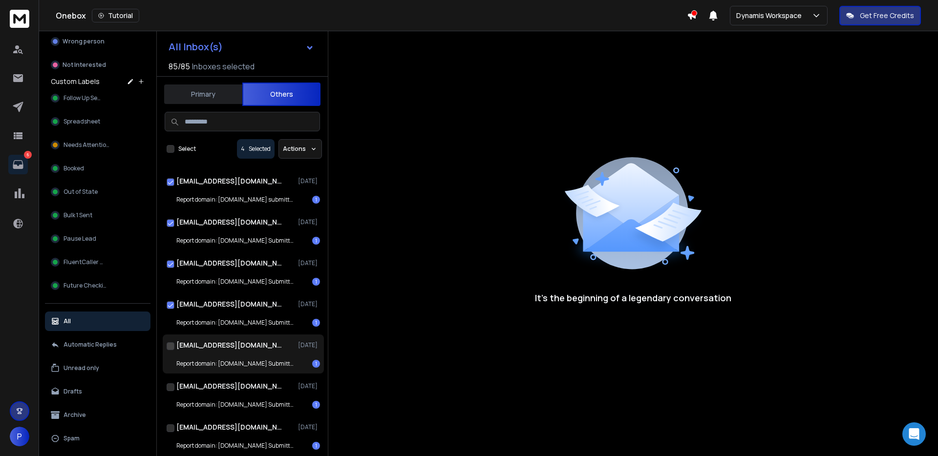
click at [169, 347] on button "button" at bounding box center [171, 346] width 8 height 8
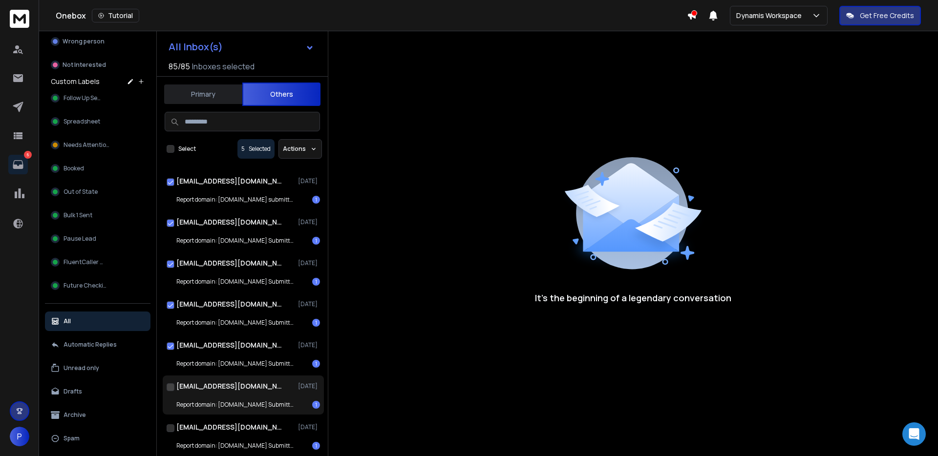
click at [171, 388] on button "button" at bounding box center [171, 387] width 8 height 8
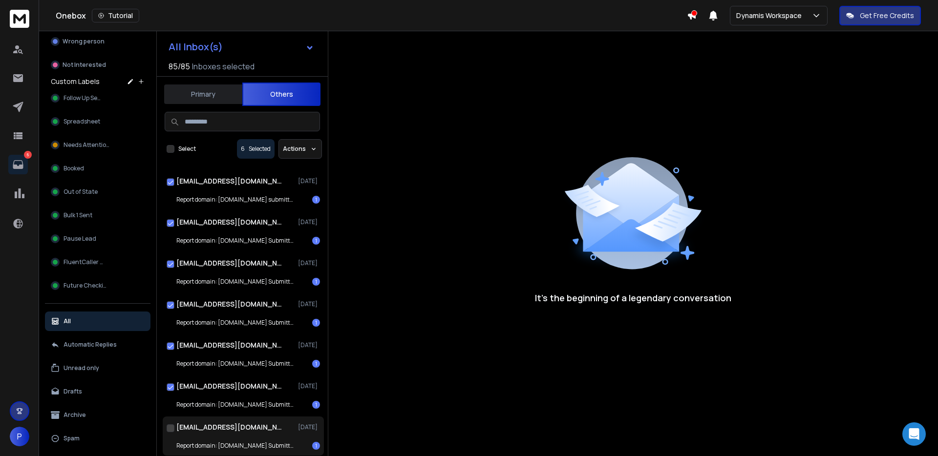
click at [171, 429] on button "button" at bounding box center [171, 428] width 8 height 8
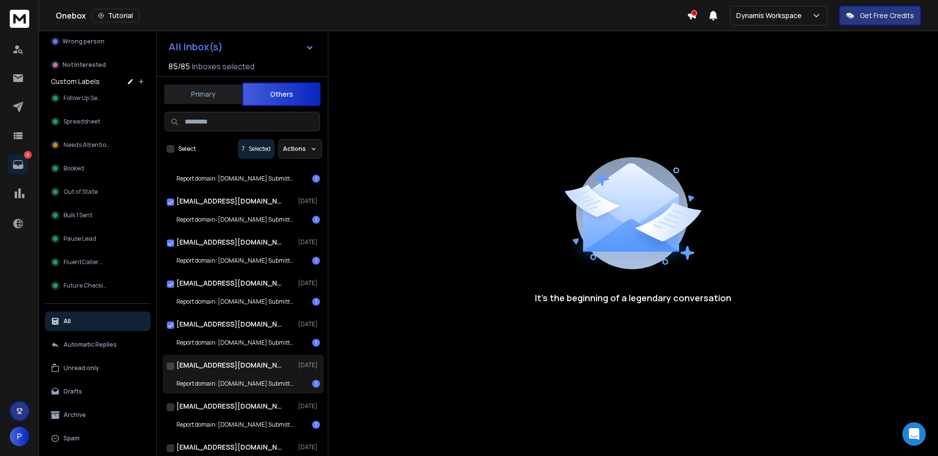
scroll to position [112, 0]
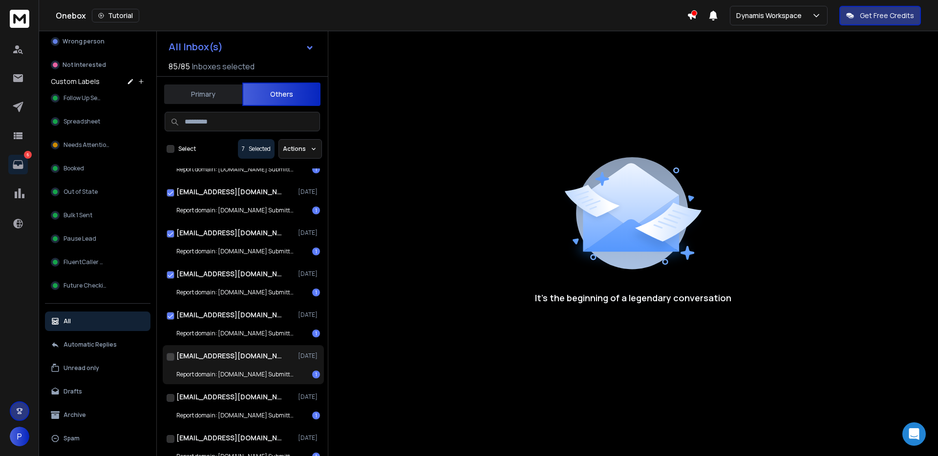
click at [171, 356] on button "button" at bounding box center [171, 357] width 8 height 8
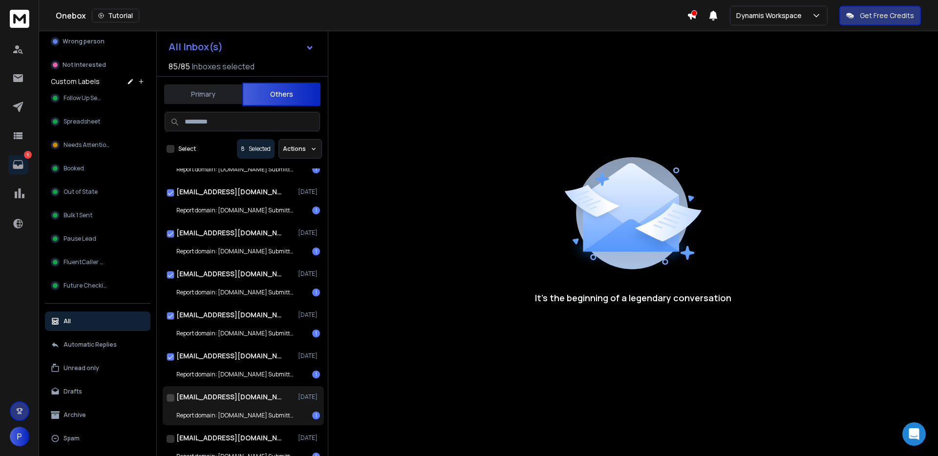
click at [172, 398] on button "button" at bounding box center [171, 398] width 8 height 8
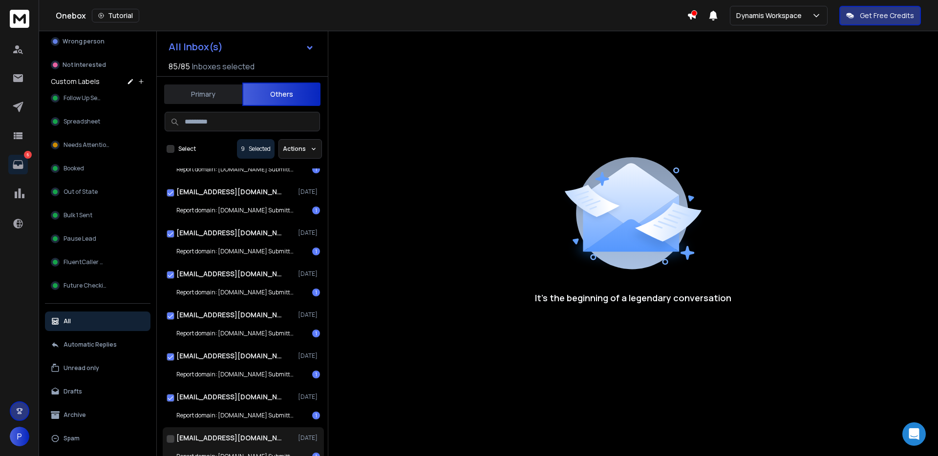
click at [171, 440] on button "button" at bounding box center [171, 439] width 8 height 8
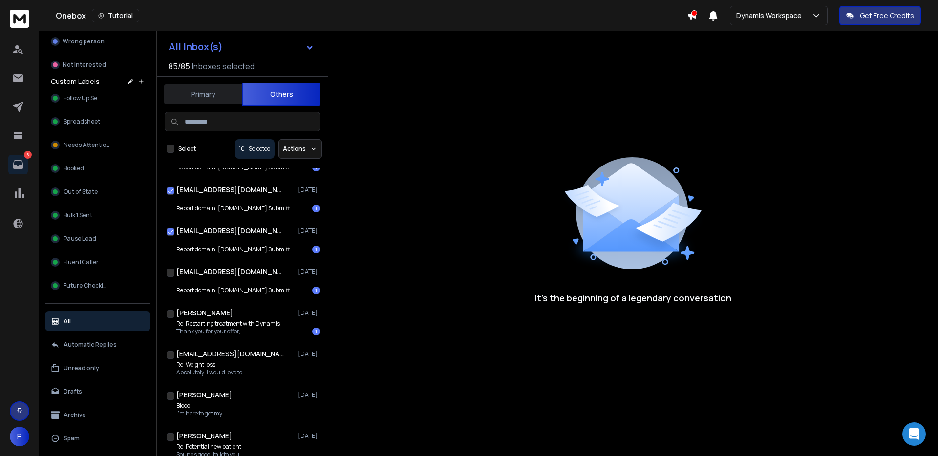
scroll to position [330, 0]
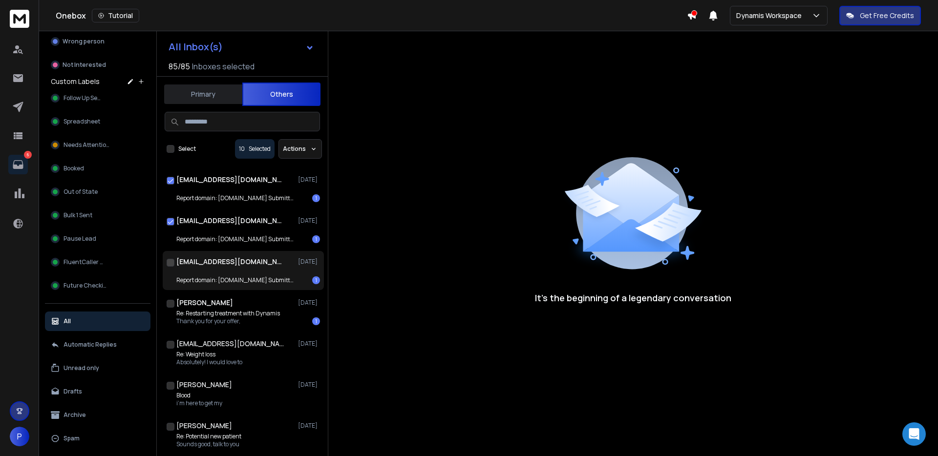
click at [170, 264] on button "button" at bounding box center [171, 263] width 8 height 8
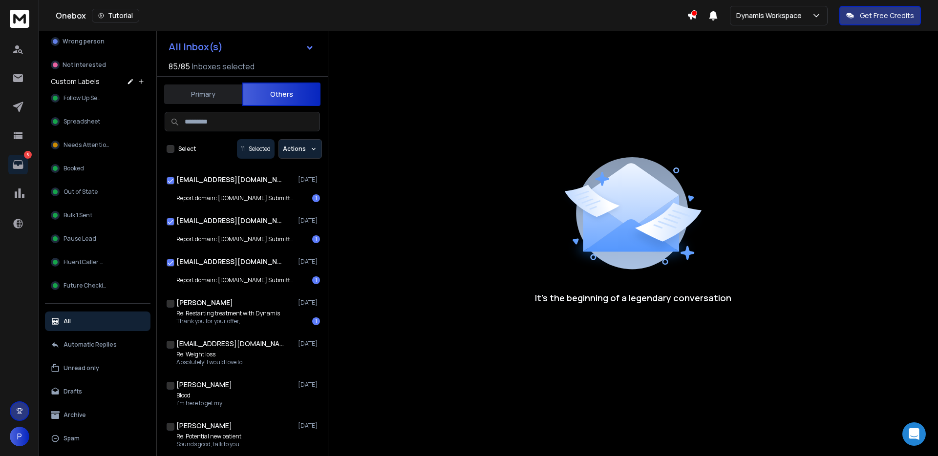
click at [293, 147] on p "Actions" at bounding box center [294, 149] width 23 height 8
click at [302, 171] on div "Delete email" at bounding box center [288, 171] width 54 height 10
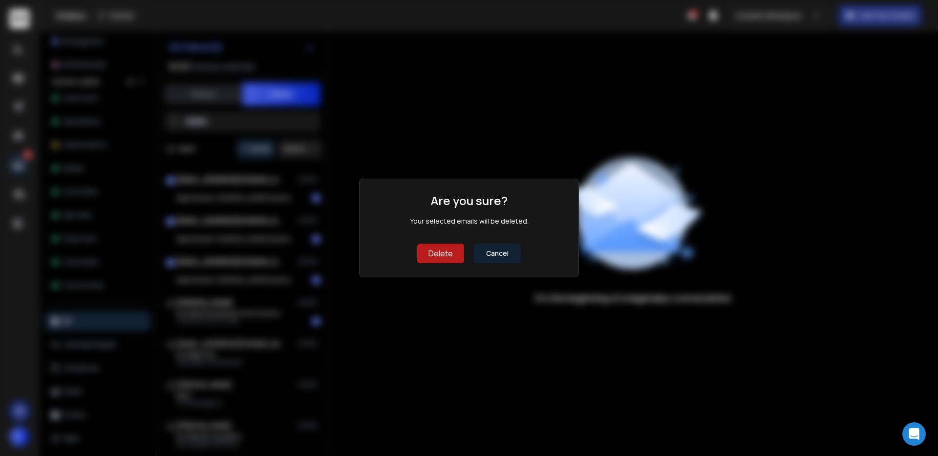
click at [455, 258] on button "Delete" at bounding box center [440, 254] width 47 height 20
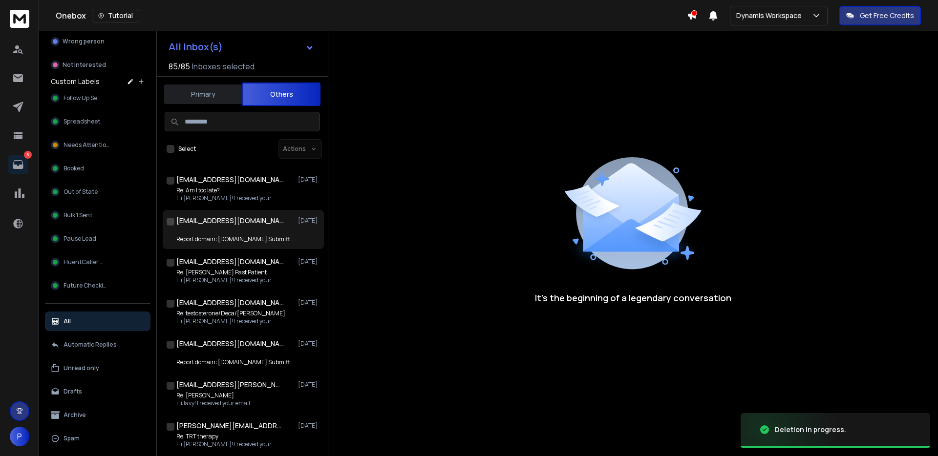
click at [170, 222] on button "button" at bounding box center [171, 222] width 8 height 8
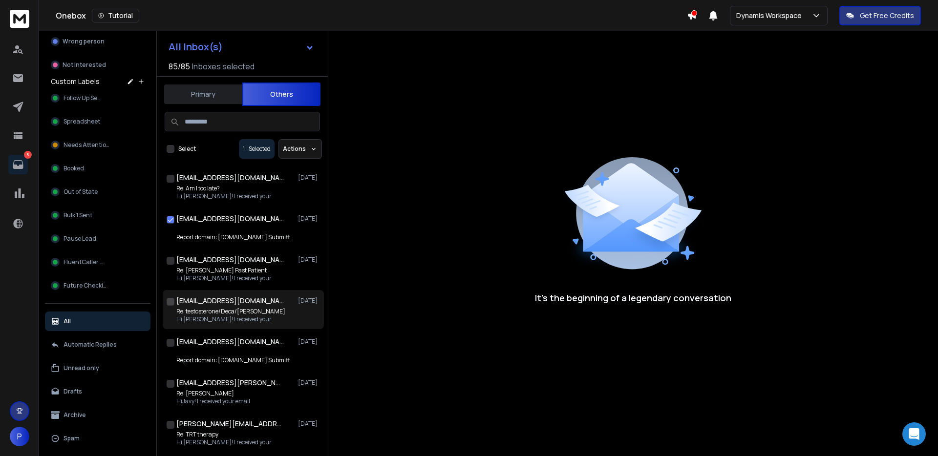
scroll to position [334, 0]
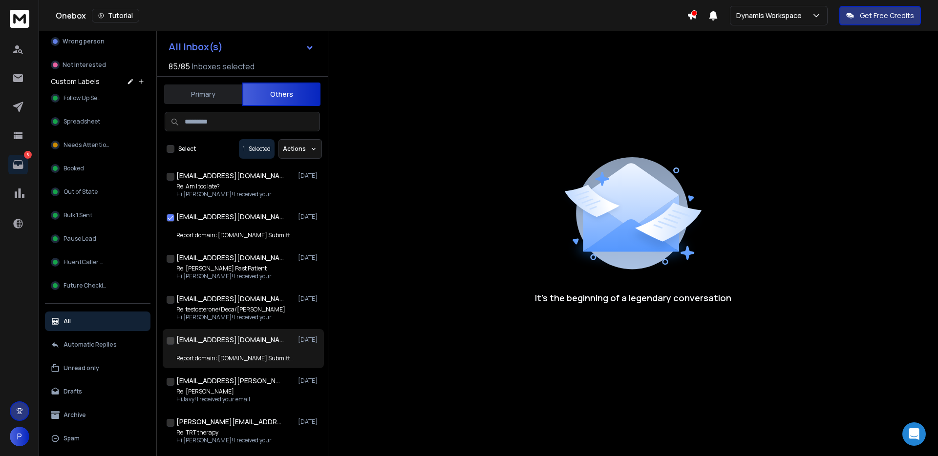
click at [169, 342] on button "button" at bounding box center [171, 341] width 8 height 8
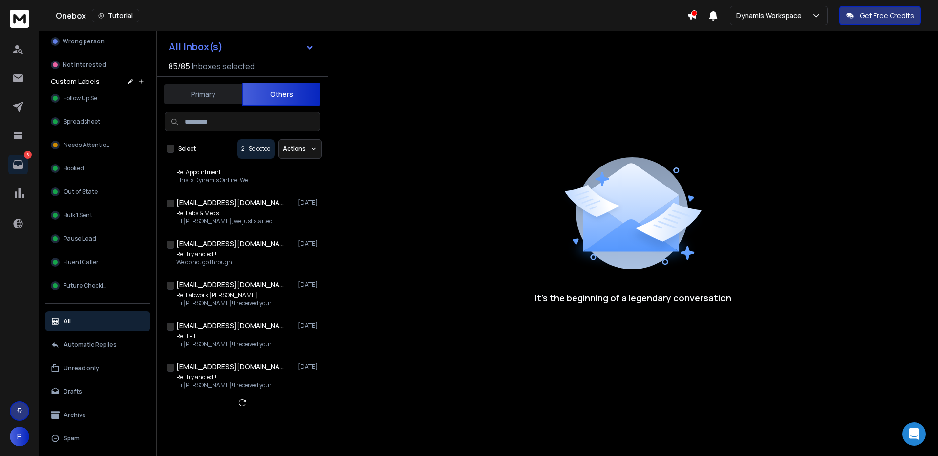
scroll to position [1364, 0]
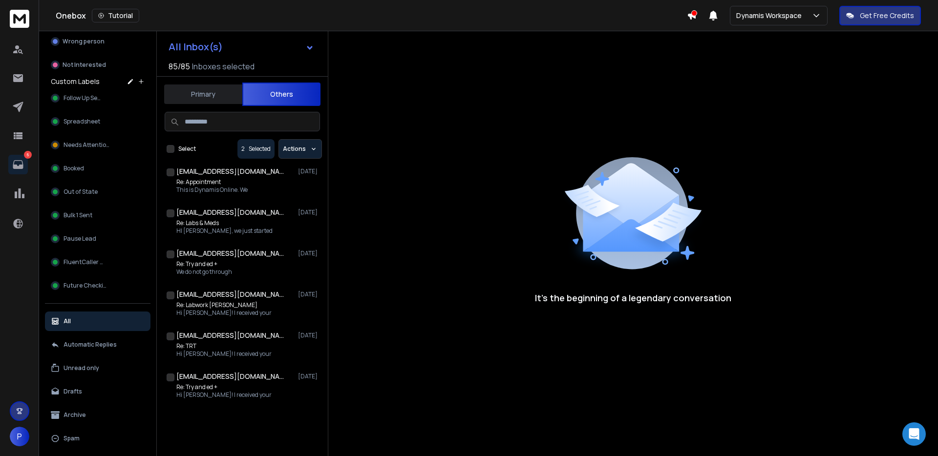
click at [303, 142] on button "Actions" at bounding box center [299, 149] width 43 height 20
click at [305, 168] on div "Delete email" at bounding box center [288, 171] width 54 height 10
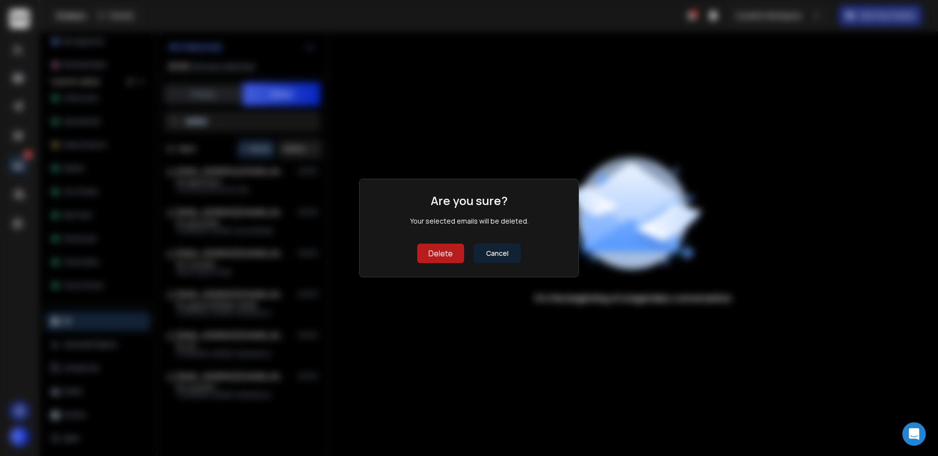
click at [452, 251] on button "Delete" at bounding box center [440, 254] width 47 height 20
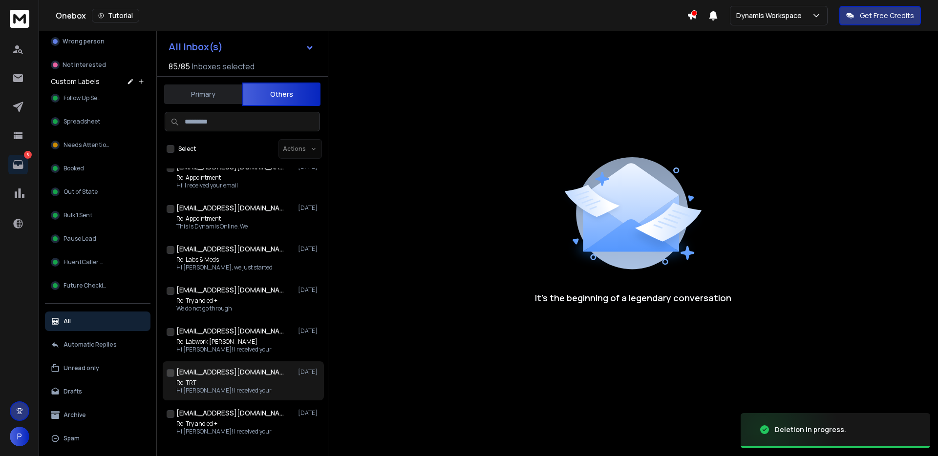
scroll to position [0, 0]
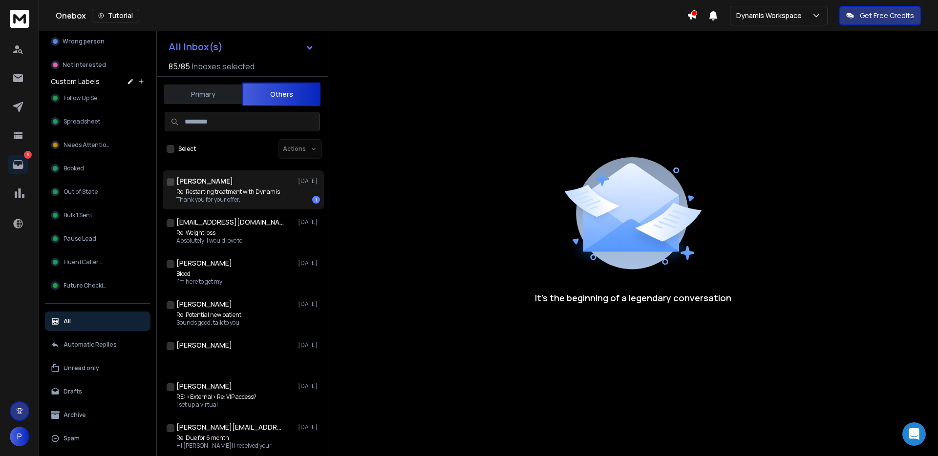
click at [231, 201] on p "Thank you for your offer," at bounding box center [228, 200] width 104 height 8
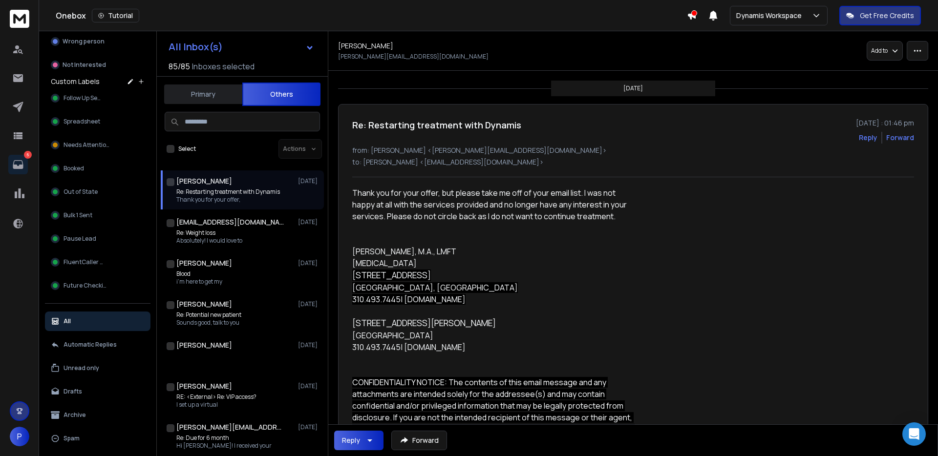
click at [913, 49] on icon "button" at bounding box center [917, 50] width 9 height 9
click at [398, 277] on span "[STREET_ADDRESS]" at bounding box center [391, 275] width 79 height 11
drag, startPoint x: 420, startPoint y: 152, endPoint x: 502, endPoint y: 153, distance: 81.6
click at [502, 153] on p "from: [PERSON_NAME] <[PERSON_NAME][EMAIL_ADDRESS][DOMAIN_NAME]>" at bounding box center [633, 151] width 562 height 10
copy p "[PERSON_NAME][EMAIL_ADDRESS][DOMAIN_NAME]"
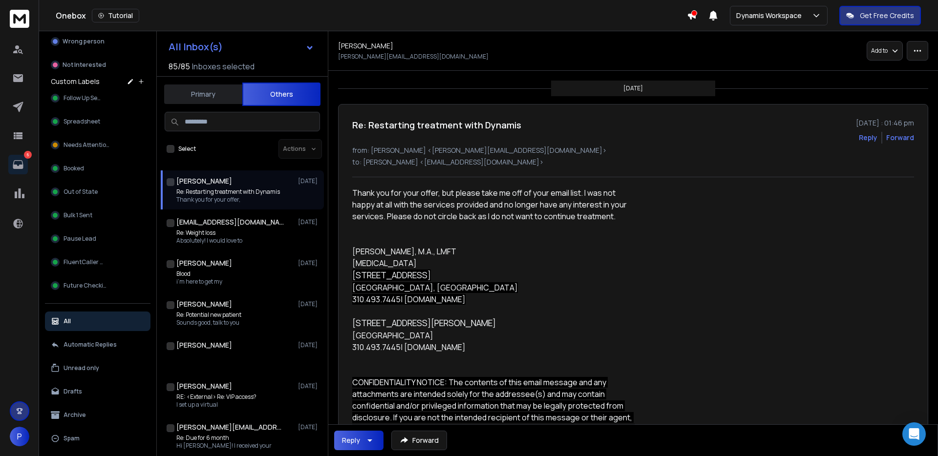
click at [912, 48] on button "button" at bounding box center [917, 51] width 21 height 20
click at [883, 47] on p "Add to" at bounding box center [879, 51] width 17 height 8
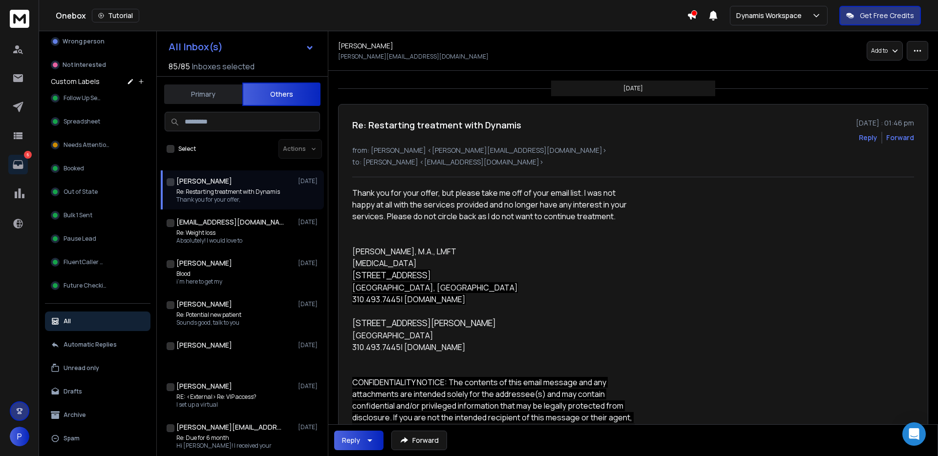
click at [891, 54] on div "Add to" at bounding box center [884, 51] width 35 height 19
click at [912, 47] on button "button" at bounding box center [917, 51] width 21 height 20
click at [871, 120] on div "Attach Lead" at bounding box center [886, 120] width 51 height 10
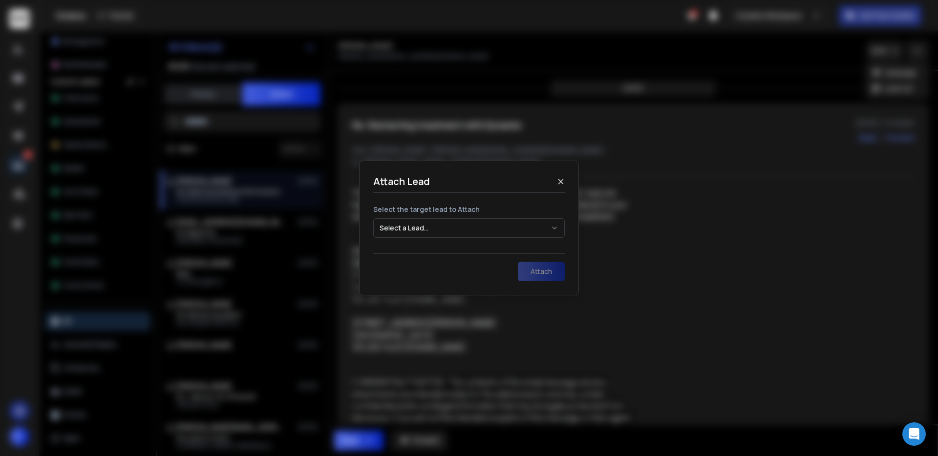
click at [466, 218] on button "Select a Lead..." at bounding box center [468, 228] width 191 height 20
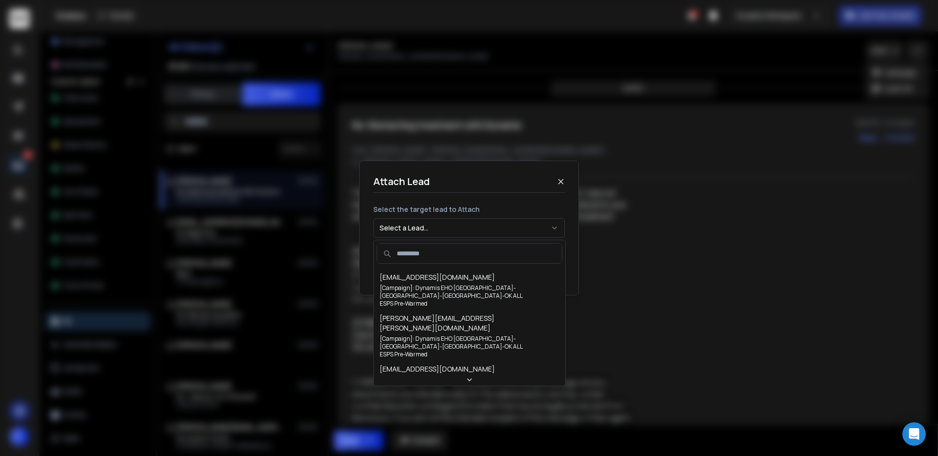
click at [436, 256] on input at bounding box center [469, 254] width 185 height 20
paste input "**********"
type input "**********"
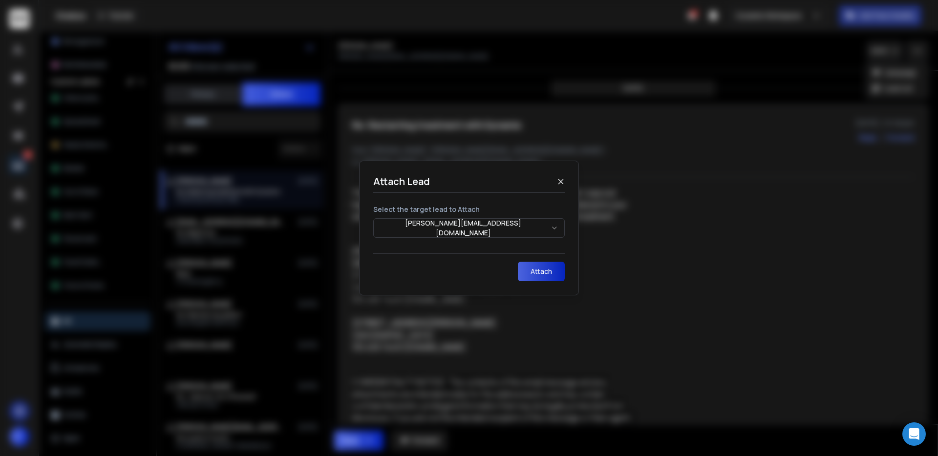
click at [544, 273] on button "Attach" at bounding box center [541, 272] width 47 height 20
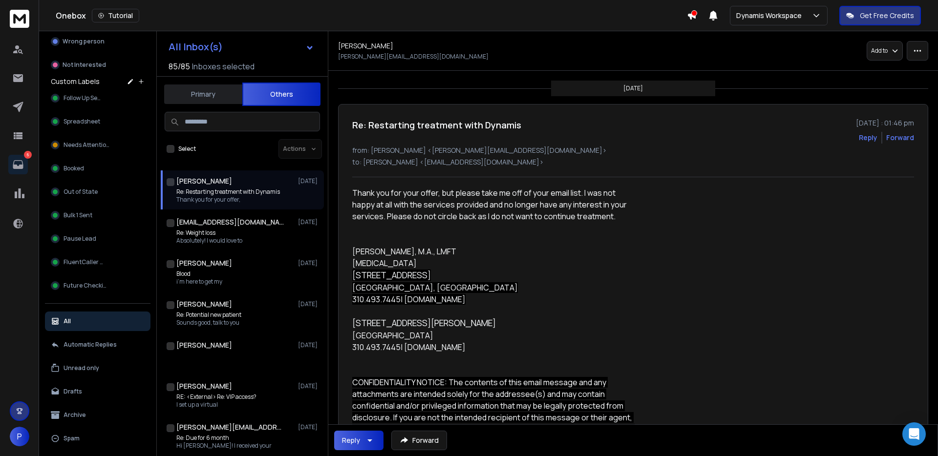
click at [914, 52] on icon "button" at bounding box center [917, 50] width 9 height 9
click at [254, 192] on p "Re: Restarting treatment with Dynamis" at bounding box center [228, 192] width 104 height 8
click at [251, 232] on div "Re: Weight loss Absolutely! I would love to" at bounding box center [248, 237] width 144 height 16
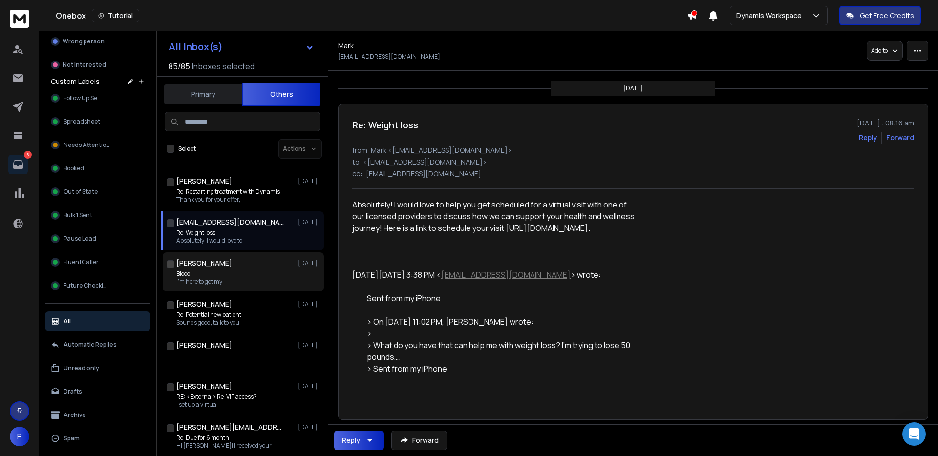
click at [239, 275] on div "Blood i’m here to get my" at bounding box center [248, 278] width 144 height 16
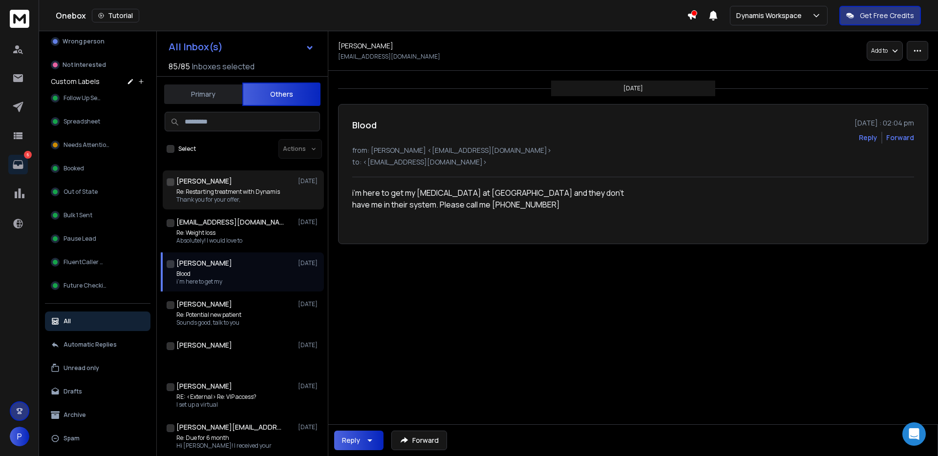
click at [209, 191] on p "Re: Restarting treatment with Dynamis" at bounding box center [228, 192] width 104 height 8
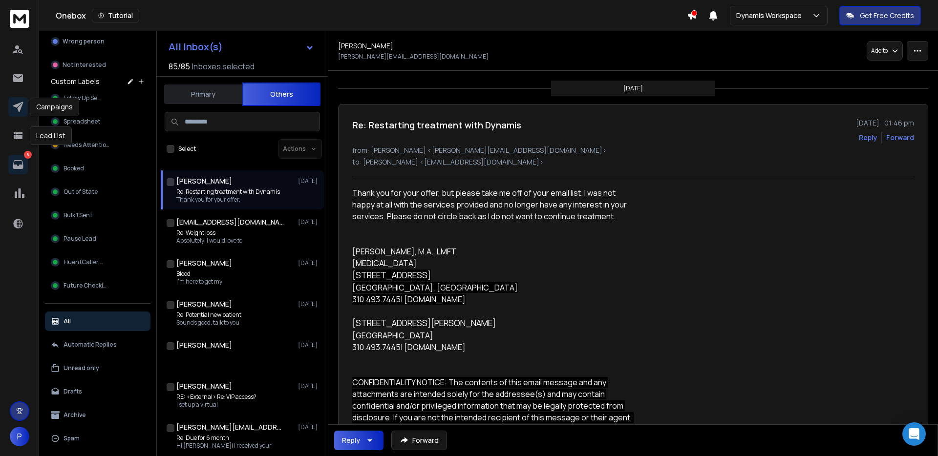
click at [18, 103] on icon at bounding box center [18, 107] width 12 height 12
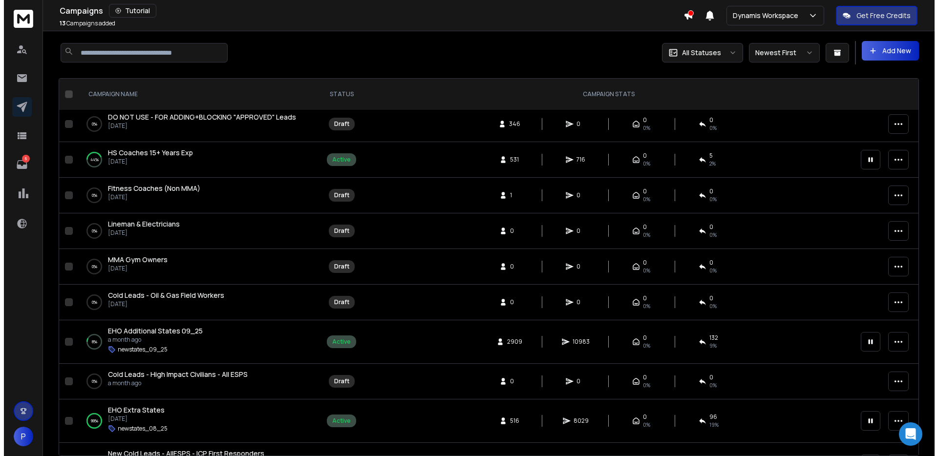
scroll to position [6, 0]
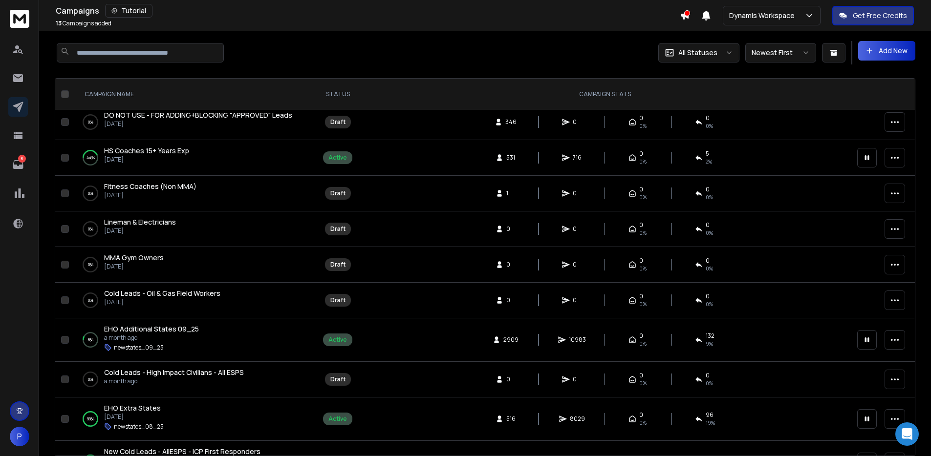
click at [146, 407] on span "EHO Extra States" at bounding box center [132, 407] width 57 height 9
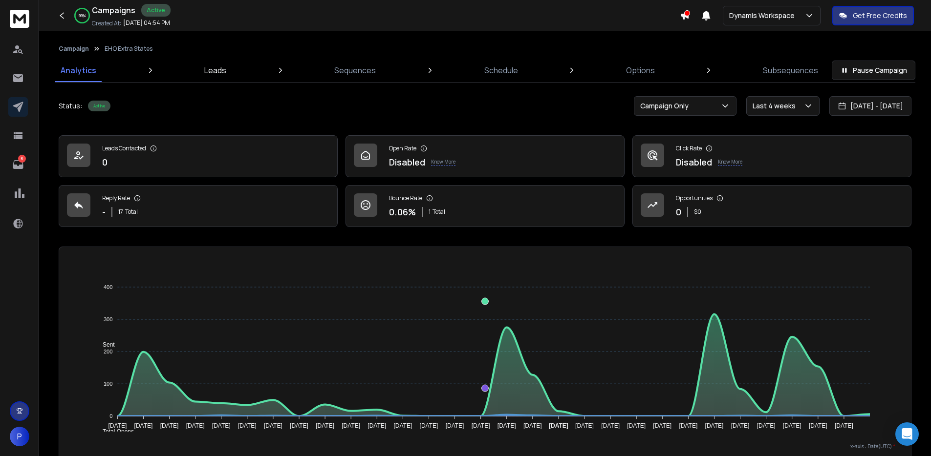
click at [218, 73] on p "Leads" at bounding box center [215, 70] width 22 height 12
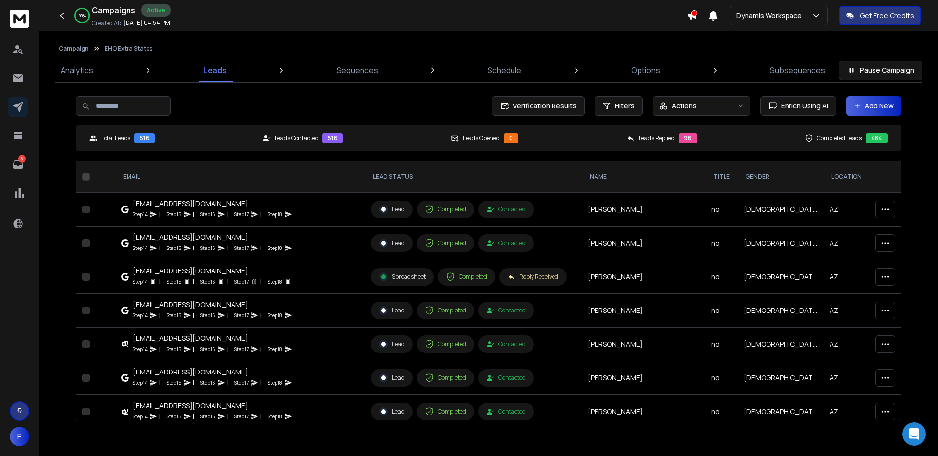
click at [149, 112] on input at bounding box center [123, 106] width 95 height 20
paste input "**********"
type input "**********"
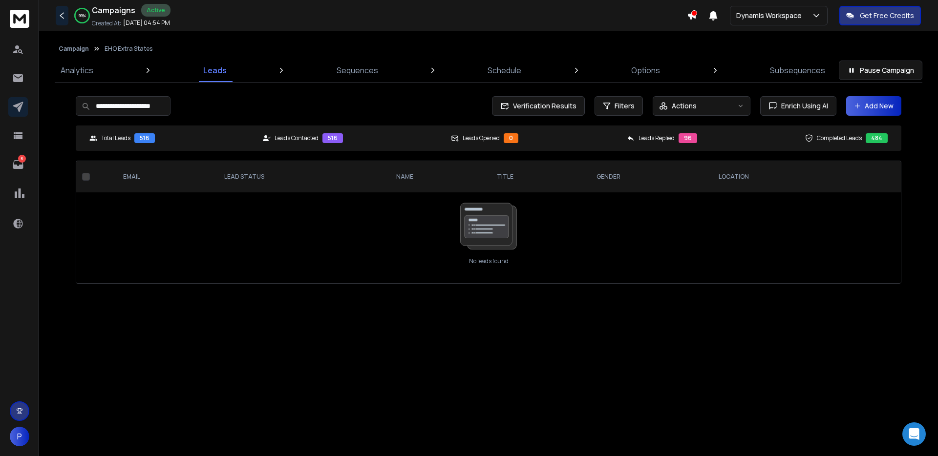
click at [59, 12] on icon at bounding box center [62, 15] width 9 height 9
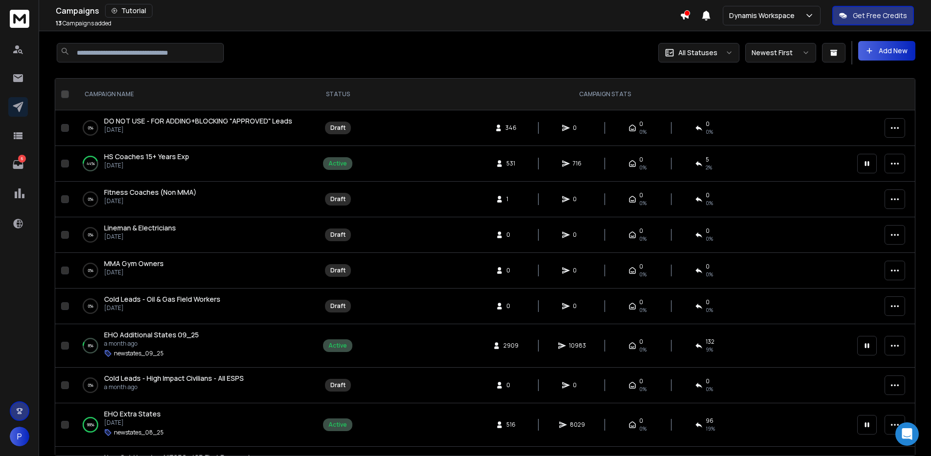
click at [152, 334] on span "EHO Additional States 09_25" at bounding box center [151, 334] width 95 height 9
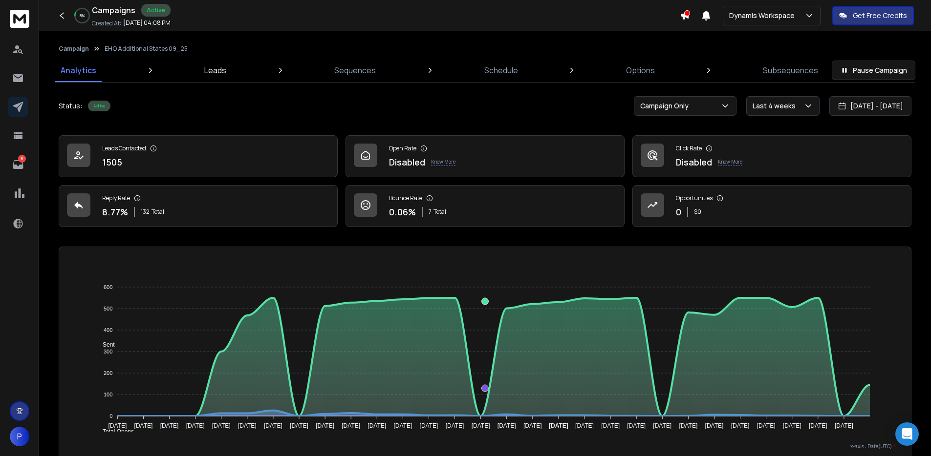
click at [221, 75] on p "Leads" at bounding box center [215, 70] width 22 height 12
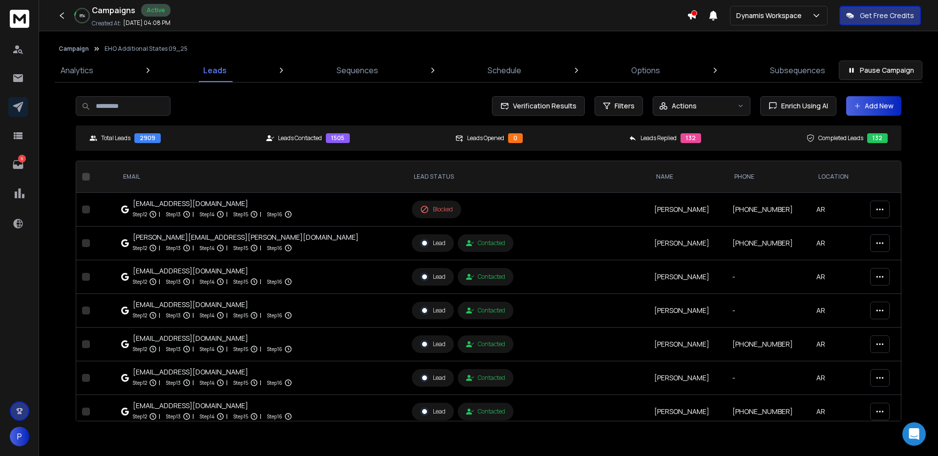
click at [137, 109] on input at bounding box center [123, 106] width 95 height 20
paste input "**********"
type input "**********"
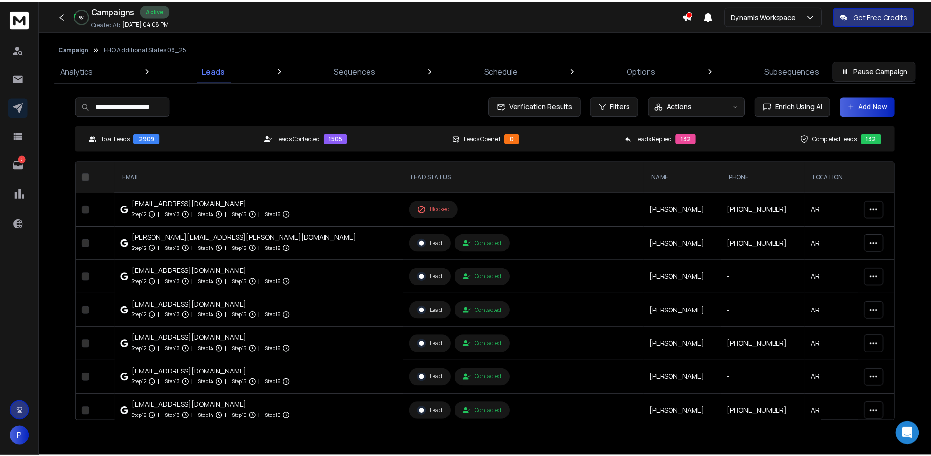
scroll to position [0, 5]
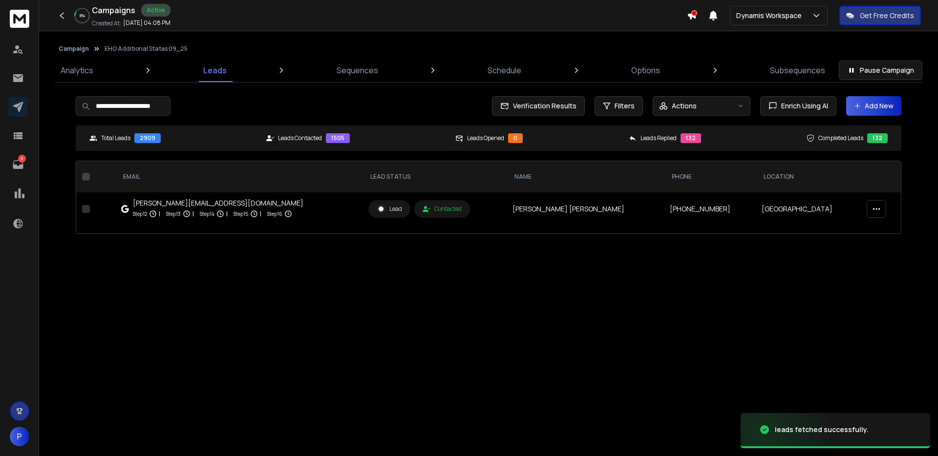
click at [872, 208] on icon "button" at bounding box center [876, 209] width 9 height 9
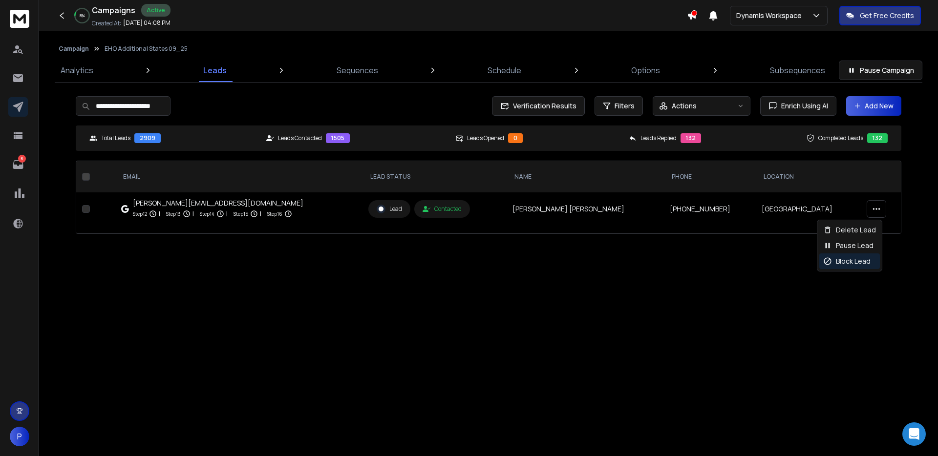
click at [844, 264] on p "Block Lead" at bounding box center [853, 261] width 35 height 10
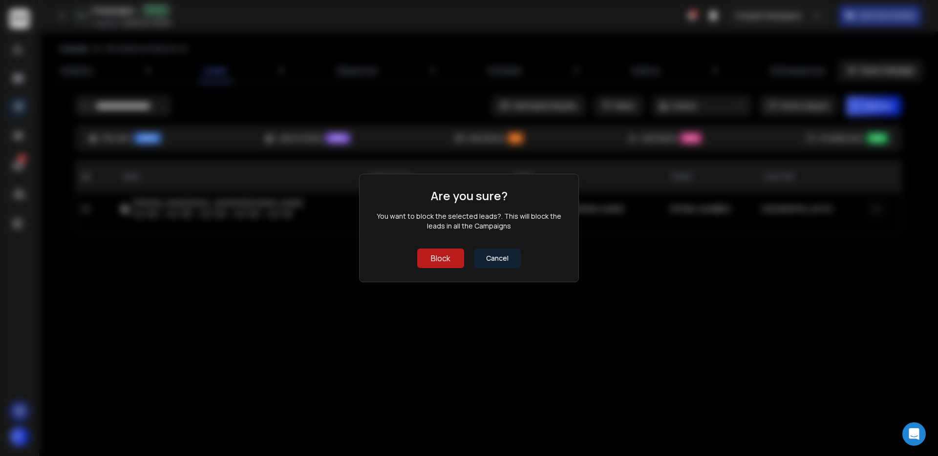
click at [439, 258] on button "Block" at bounding box center [440, 259] width 47 height 20
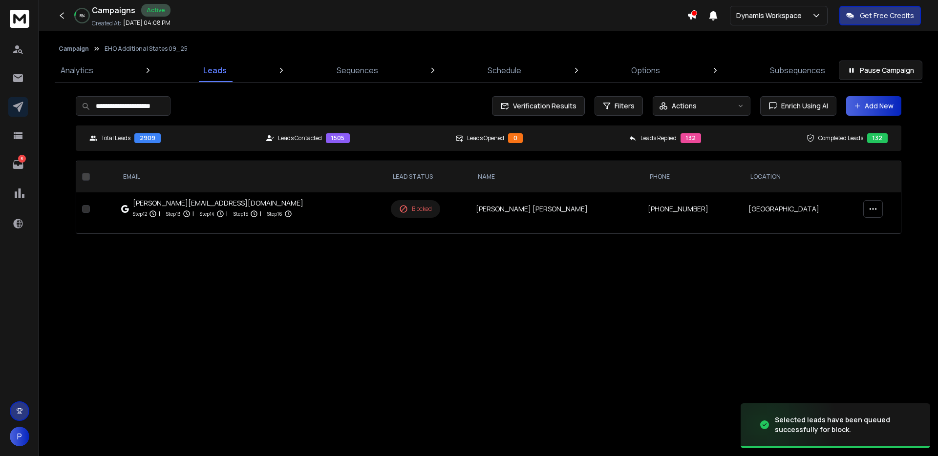
click at [233, 310] on div "**********" at bounding box center [469, 228] width 938 height 456
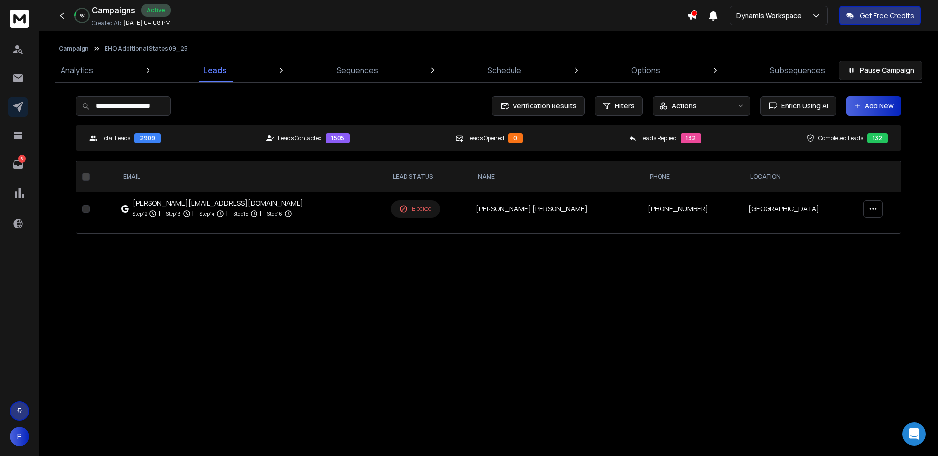
click at [108, 279] on div "**********" at bounding box center [469, 228] width 938 height 456
click at [19, 105] on icon at bounding box center [18, 107] width 12 height 12
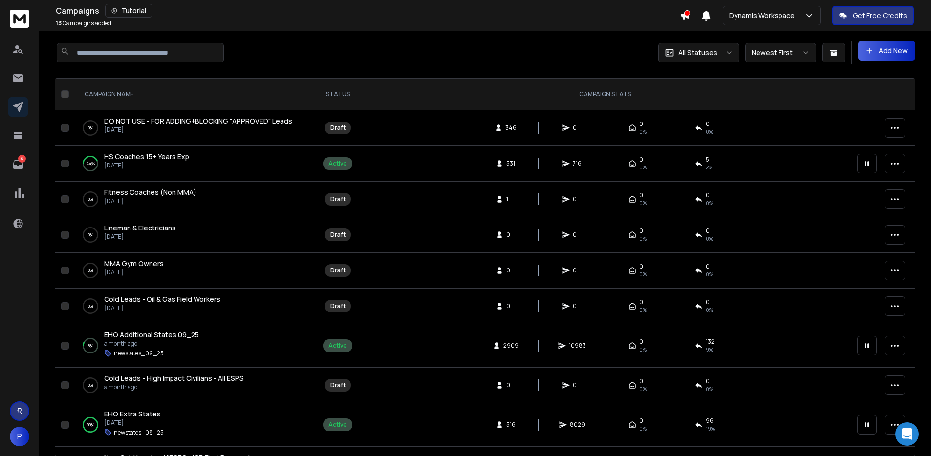
click at [485, 28] on div "Campaigns Tutorial 13 Campaigns added Dynamis Workspace Get Free Credits" at bounding box center [465, 15] width 931 height 31
click at [277, 49] on div at bounding box center [270, 52] width 430 height 23
click at [23, 208] on div "6" at bounding box center [19, 138] width 22 height 197
click at [21, 196] on icon at bounding box center [19, 193] width 15 height 15
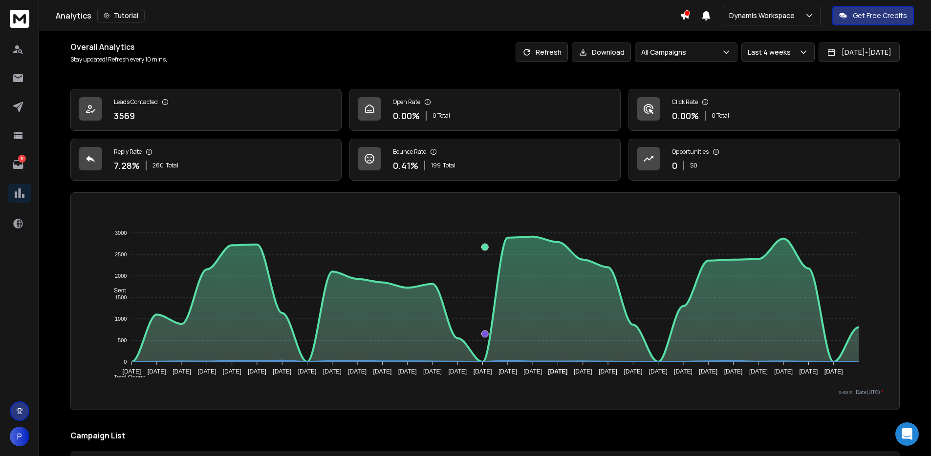
click at [334, 50] on div "Overall Analytics Stay updated! Refresh every 10 mins. Refresh Download All Cam…" at bounding box center [484, 52] width 829 height 22
click at [19, 103] on icon at bounding box center [18, 107] width 12 height 12
